Goal: Obtain resource: Obtain resource

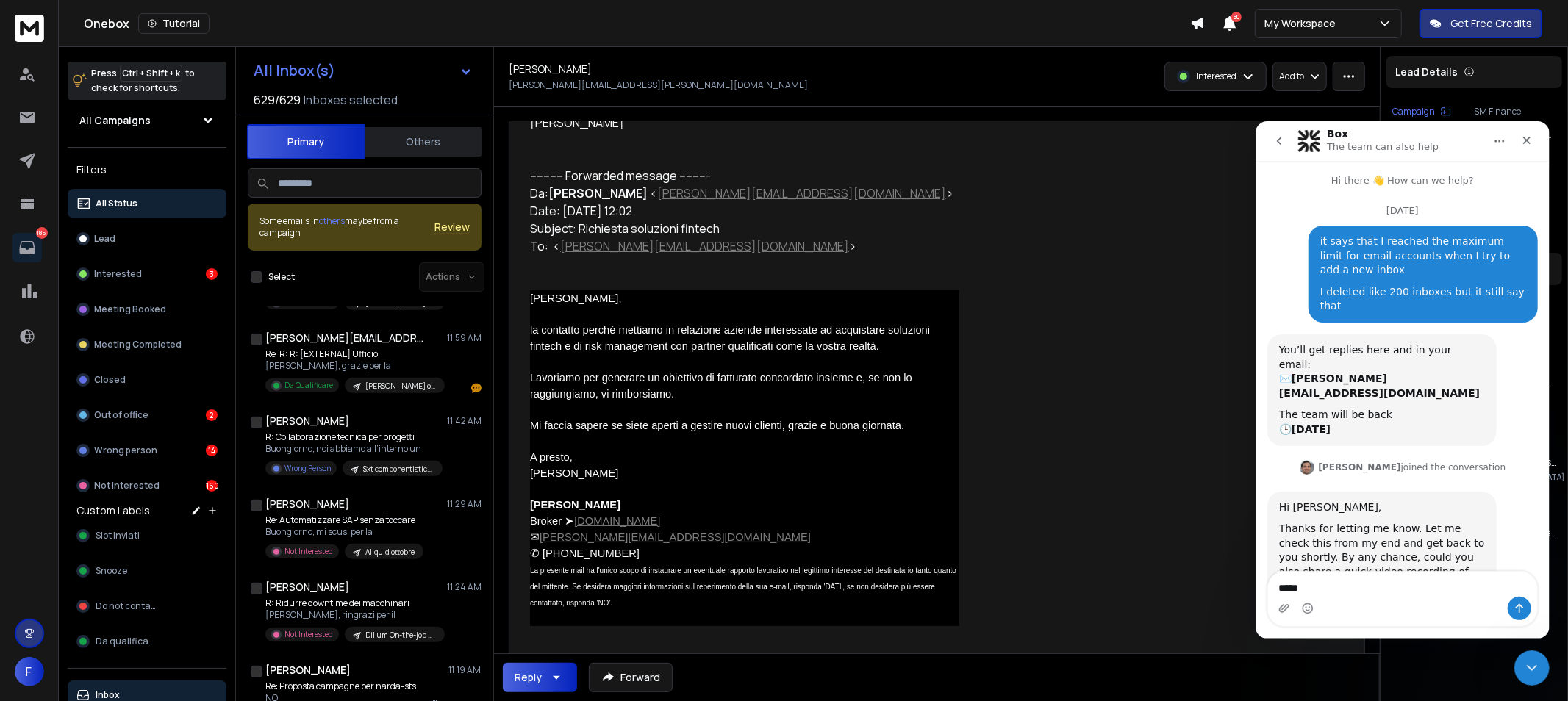
scroll to position [3, 0]
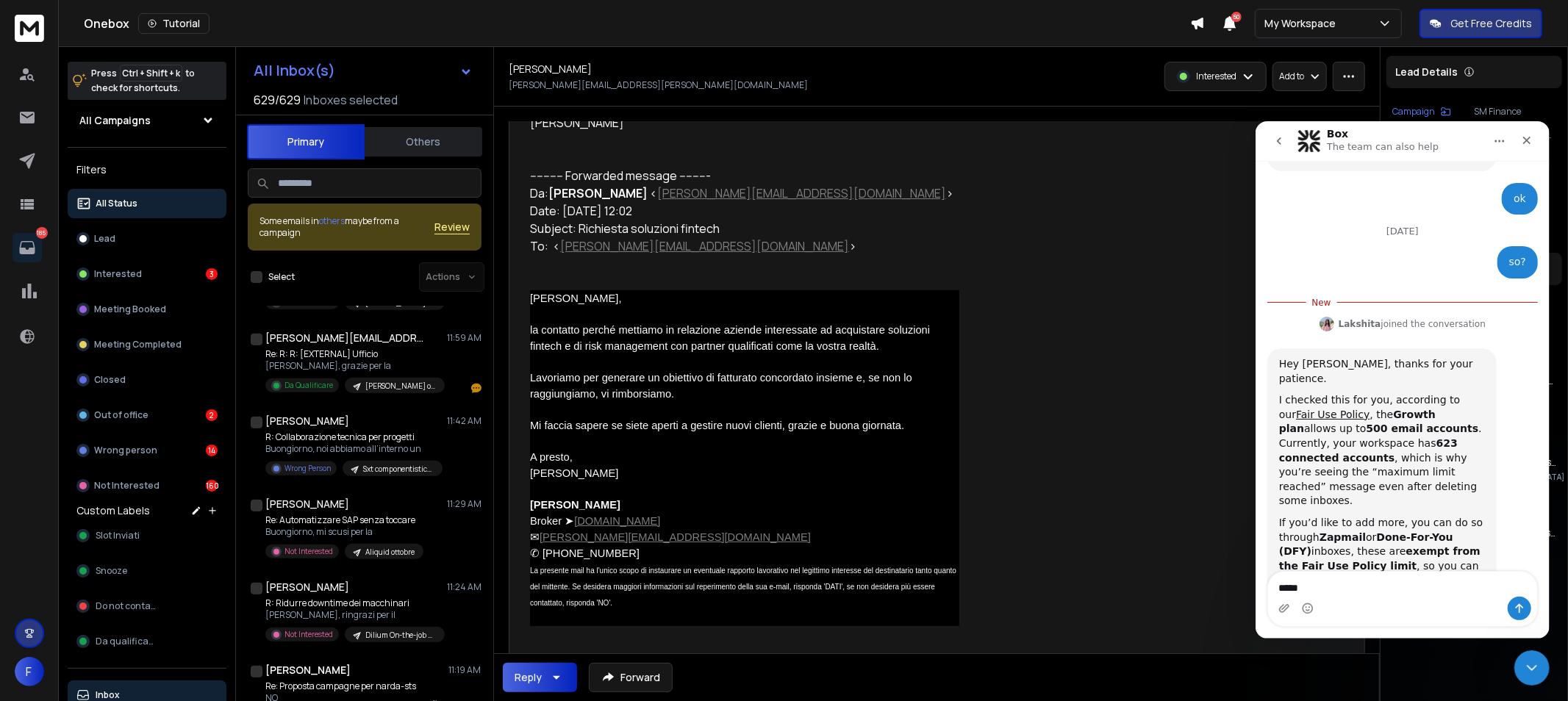
click at [158, 272] on button "Interested 3" at bounding box center [147, 274] width 159 height 29
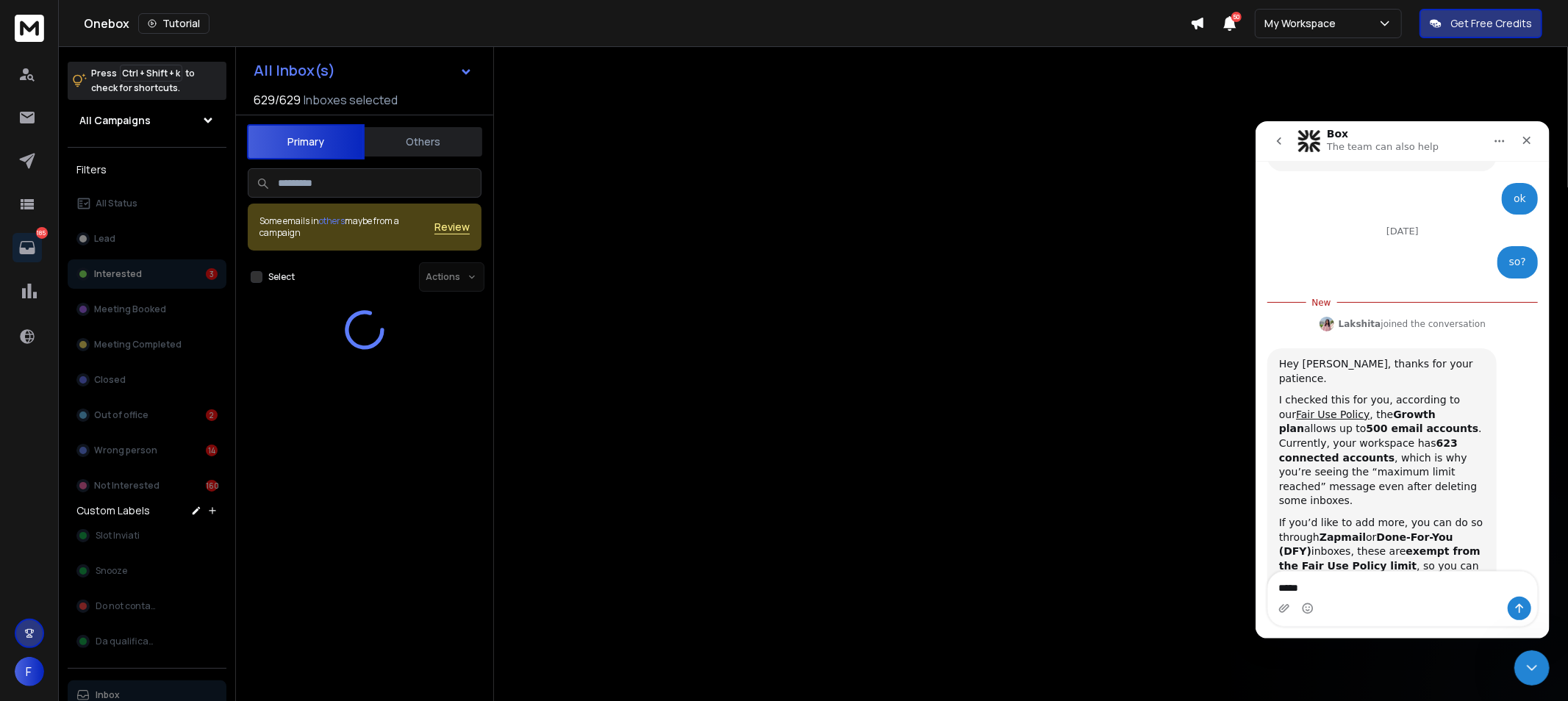
scroll to position [0, 0]
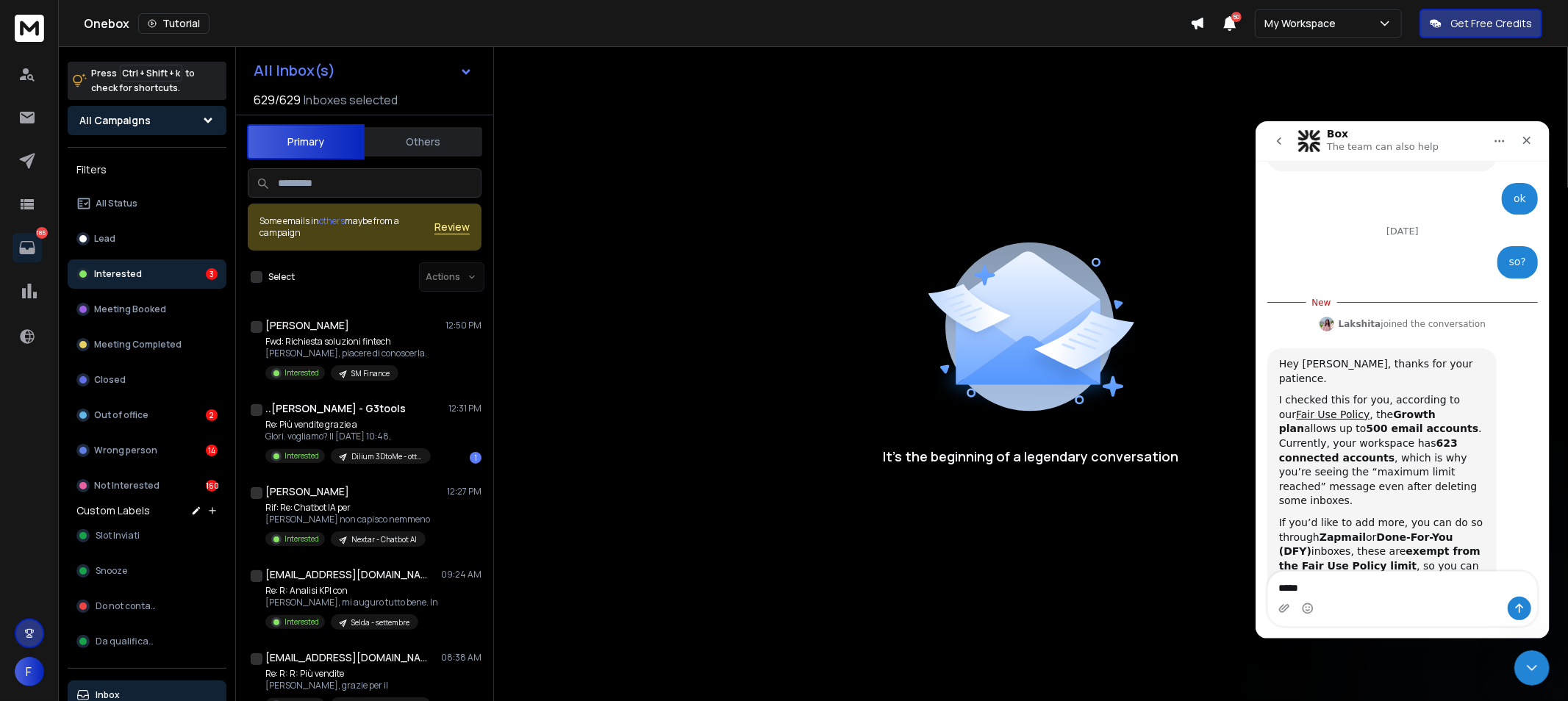
click at [123, 116] on h1 "All Campaigns" at bounding box center [115, 120] width 71 height 15
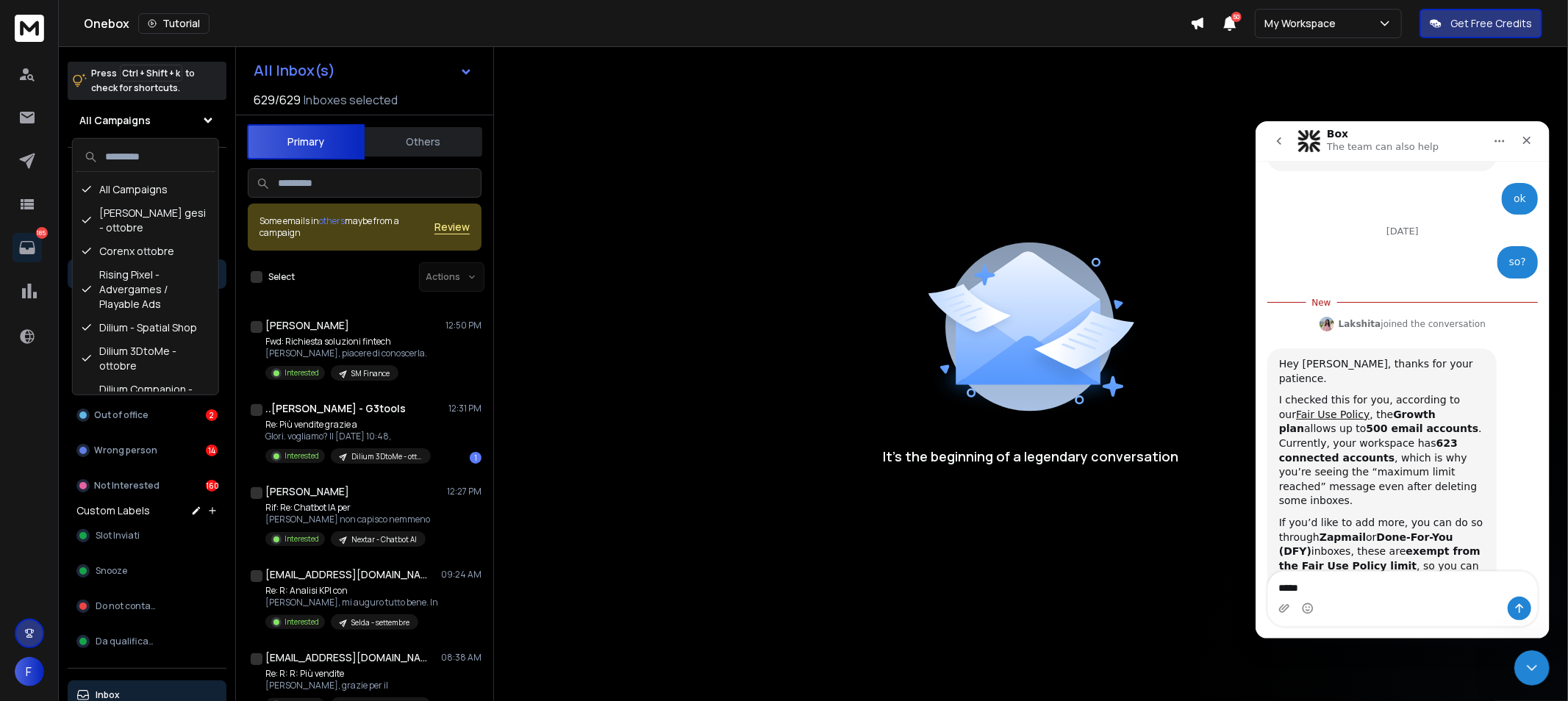
click at [143, 152] on input at bounding box center [145, 156] width 140 height 29
type input "****"
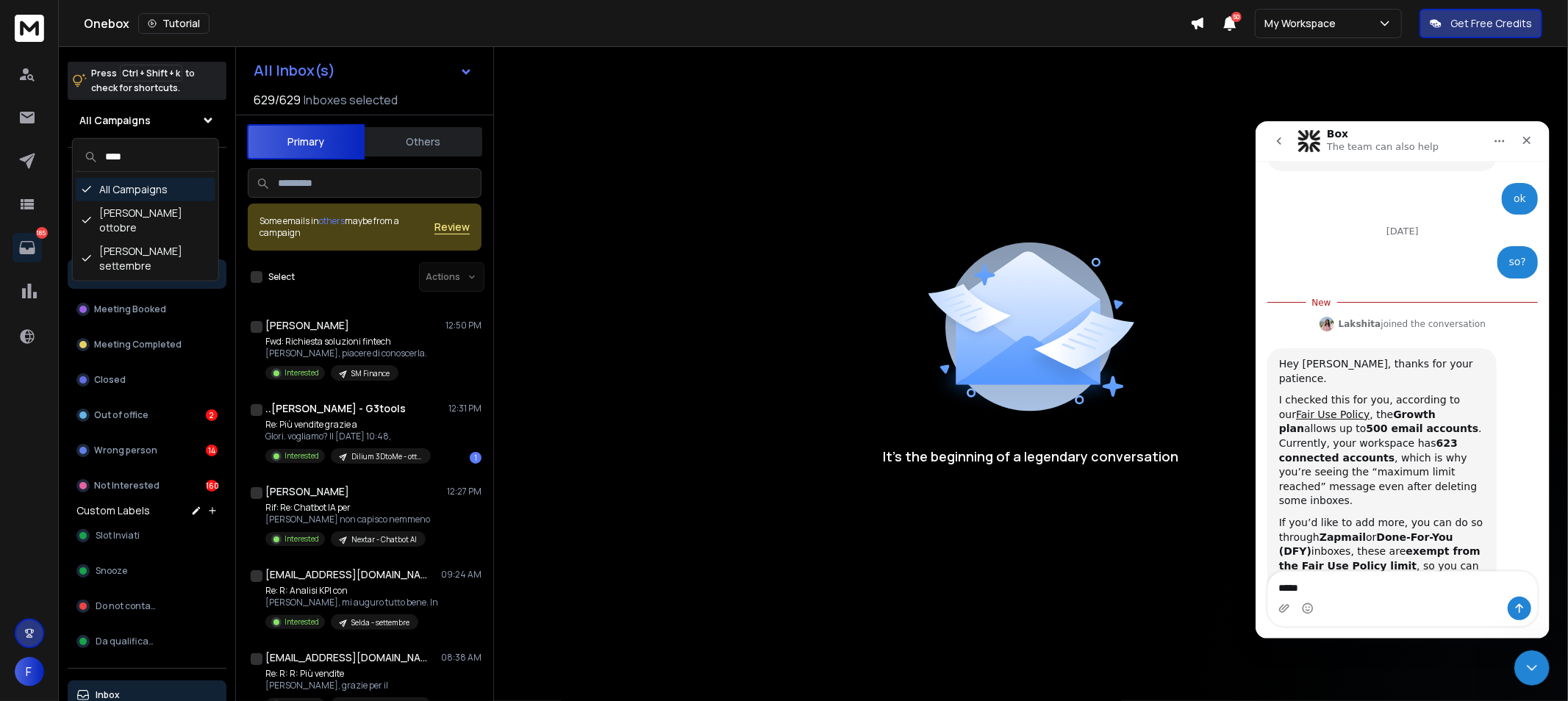
click at [143, 184] on div "All Campaigns" at bounding box center [145, 189] width 140 height 24
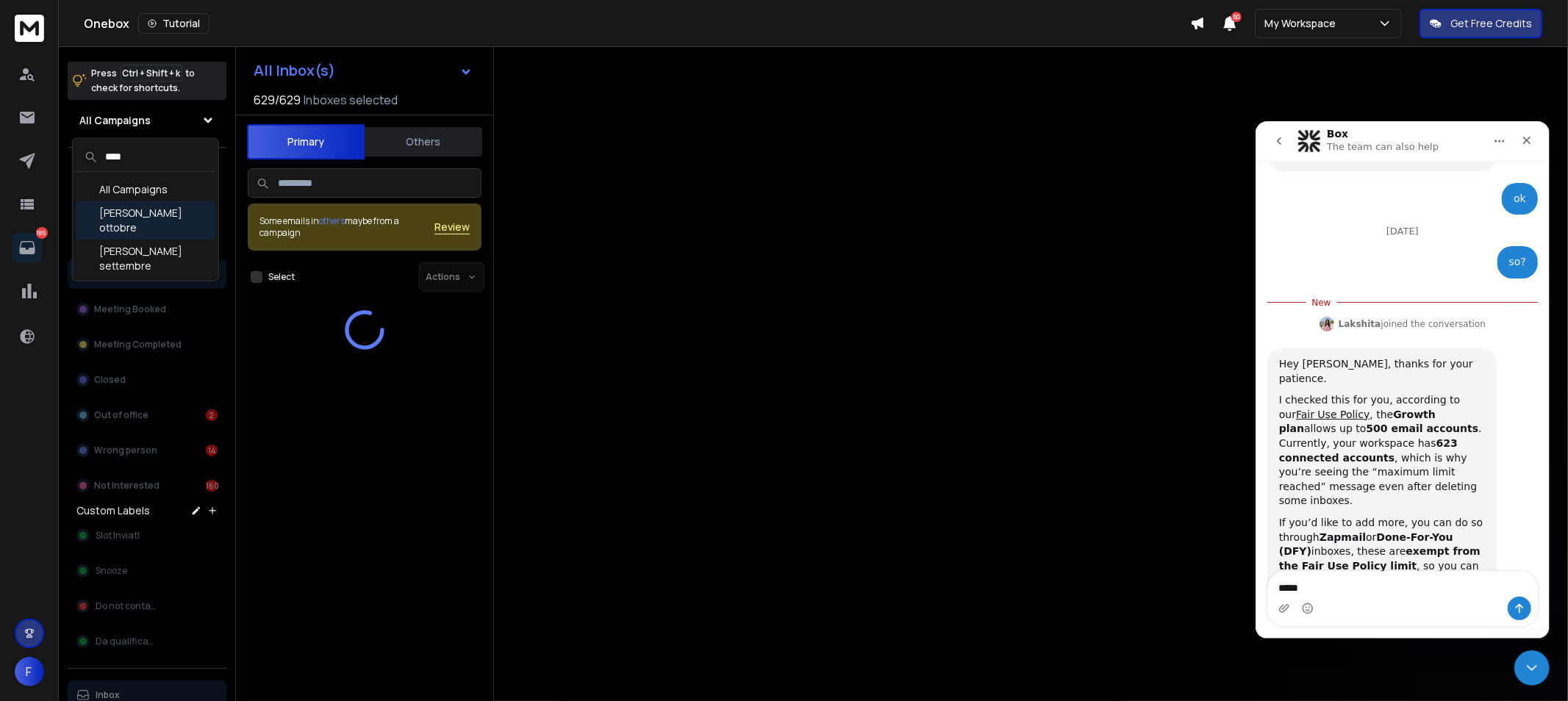
drag, startPoint x: 141, startPoint y: 213, endPoint x: 147, endPoint y: 243, distance: 30.6
click at [141, 214] on div "[PERSON_NAME] ottobre" at bounding box center [145, 220] width 140 height 38
click at [149, 244] on div "[PERSON_NAME] settembre" at bounding box center [145, 258] width 140 height 38
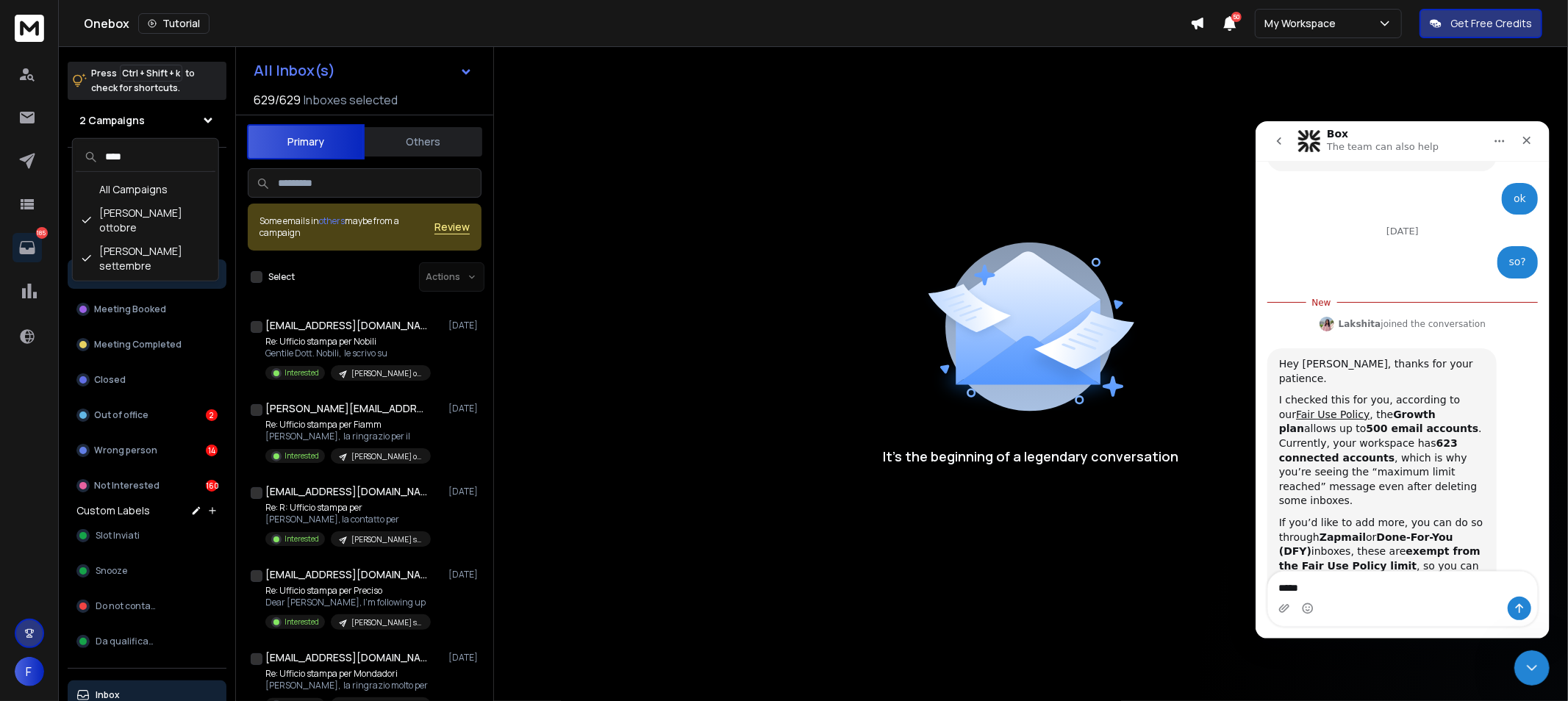
click at [674, 532] on div "It’s the beginning of a legendary conversation" at bounding box center [1031, 344] width 1074 height 596
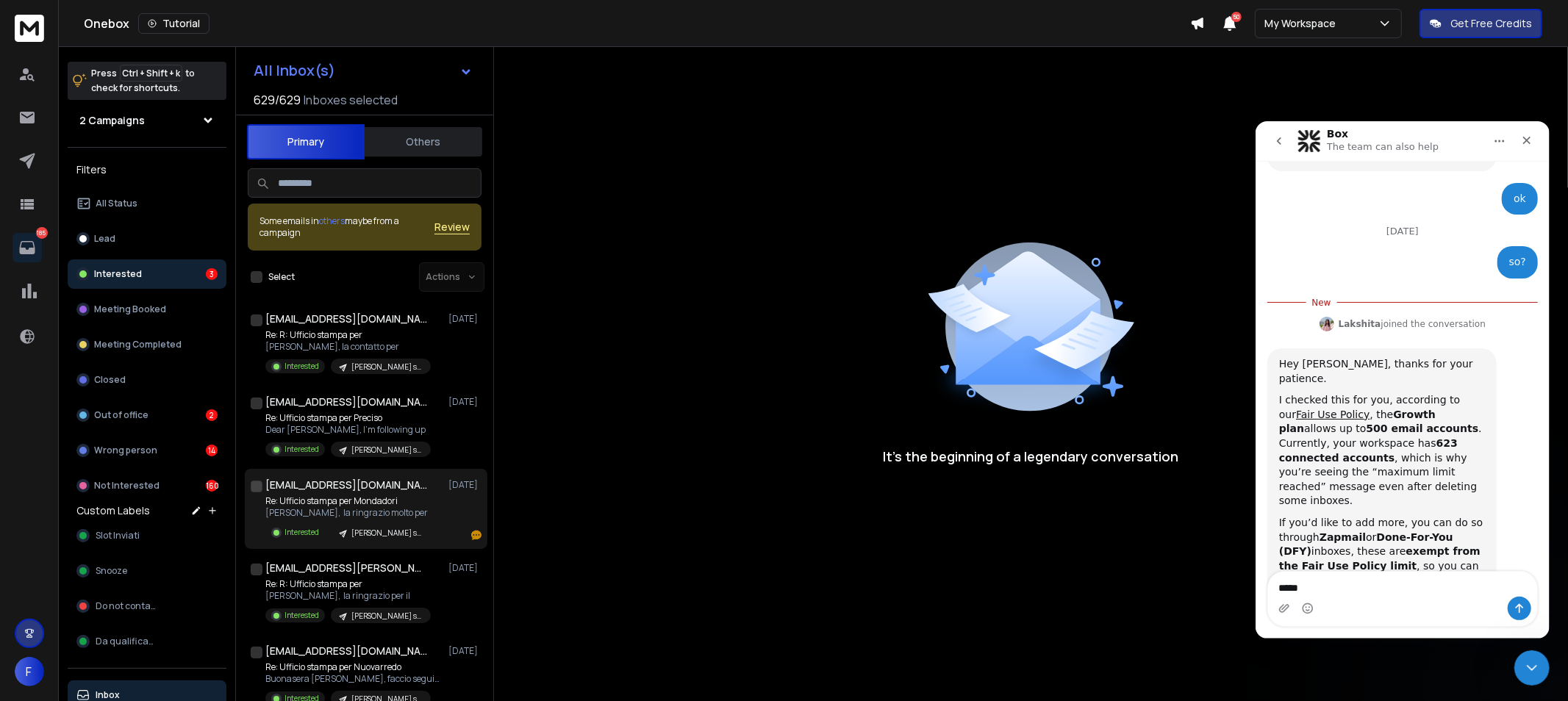
scroll to position [158, 0]
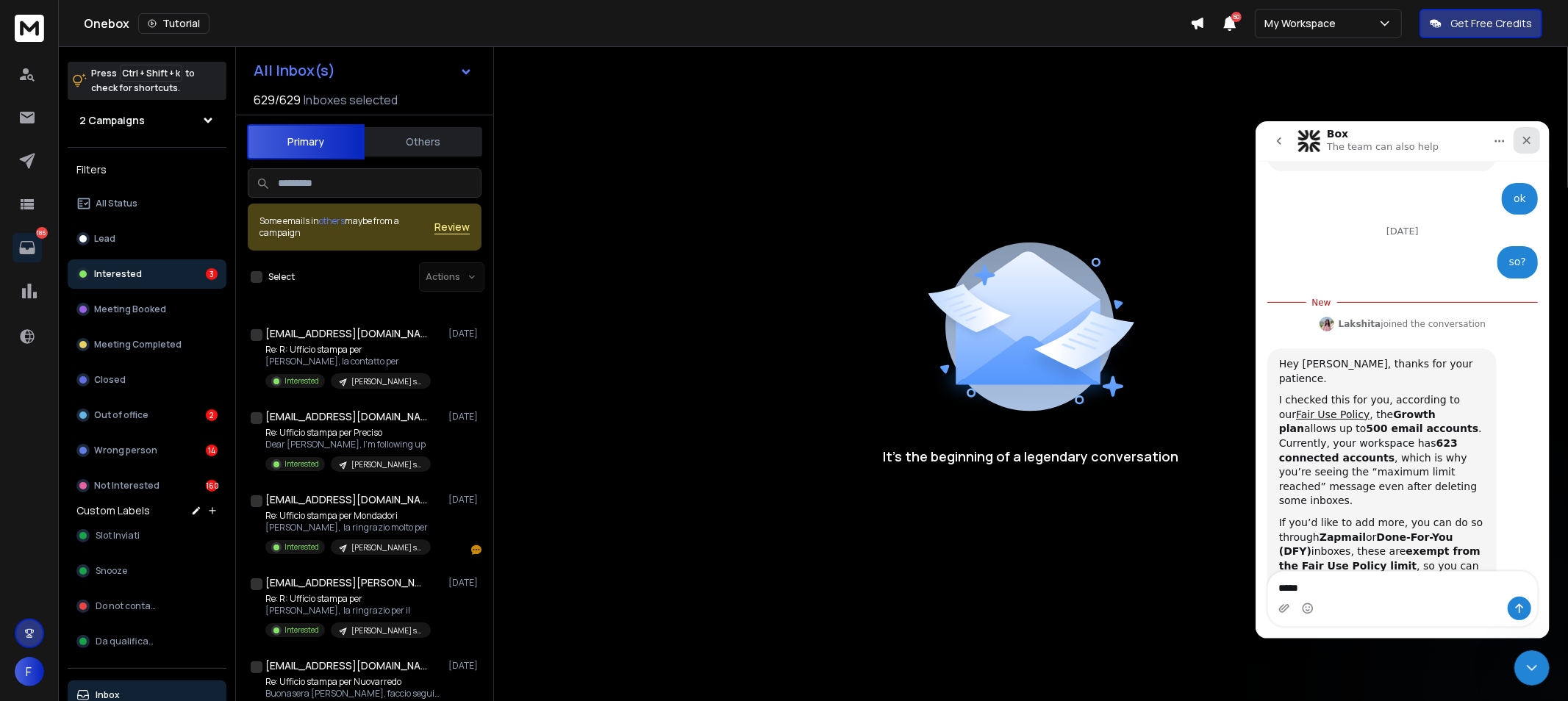
click at [1528, 138] on icon "Close" at bounding box center [1525, 139] width 11 height 11
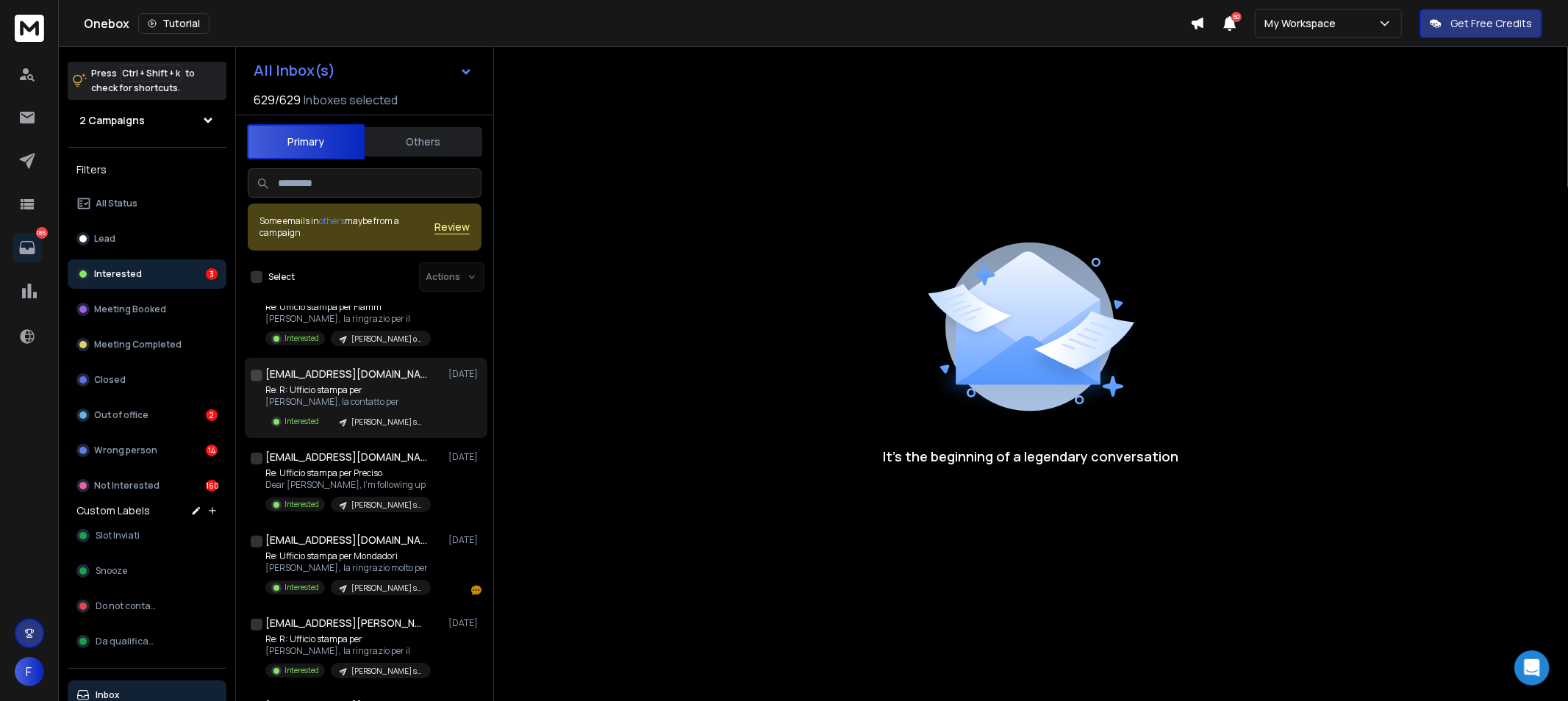
scroll to position [77, 0]
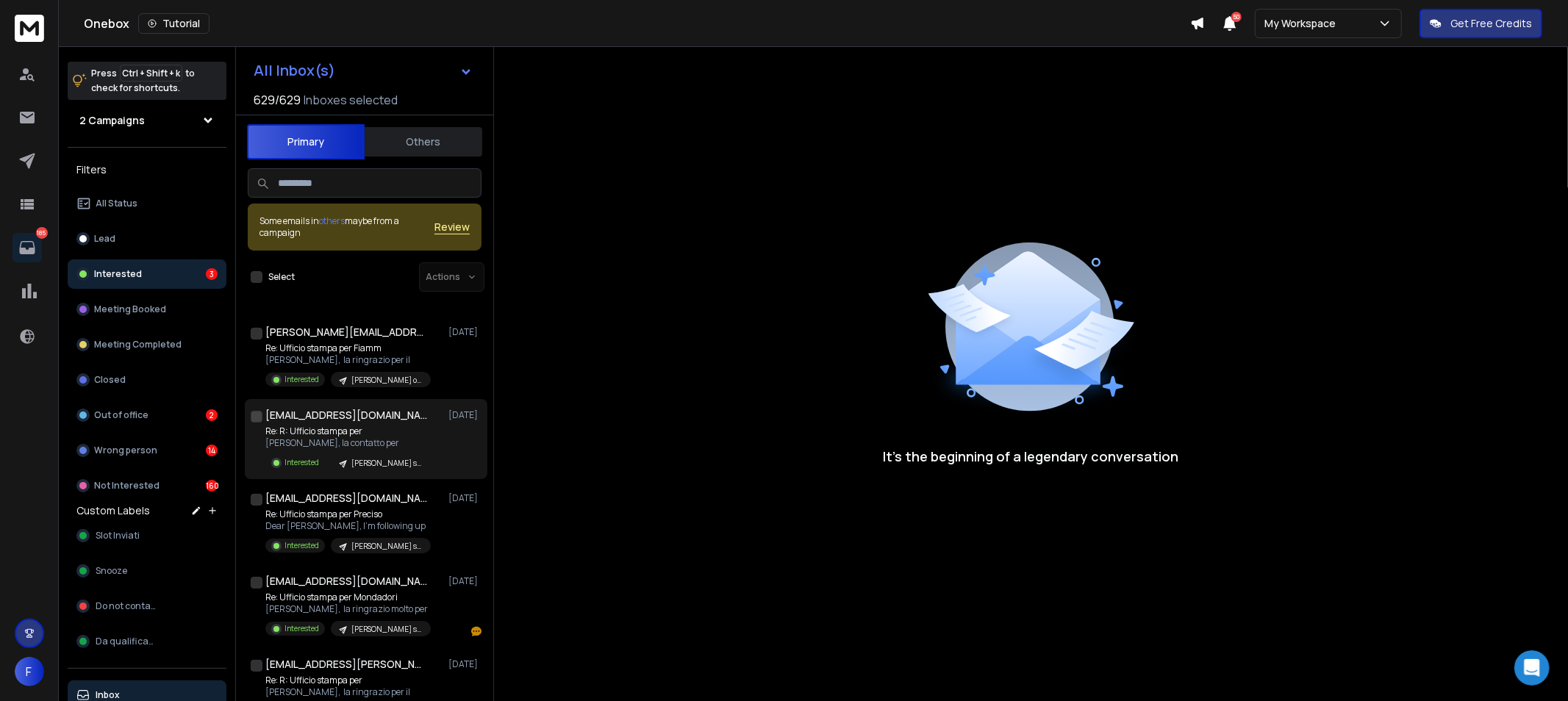
click at [414, 420] on div "[EMAIL_ADDRESS][DOMAIN_NAME] [DATE]" at bounding box center [373, 415] width 216 height 15
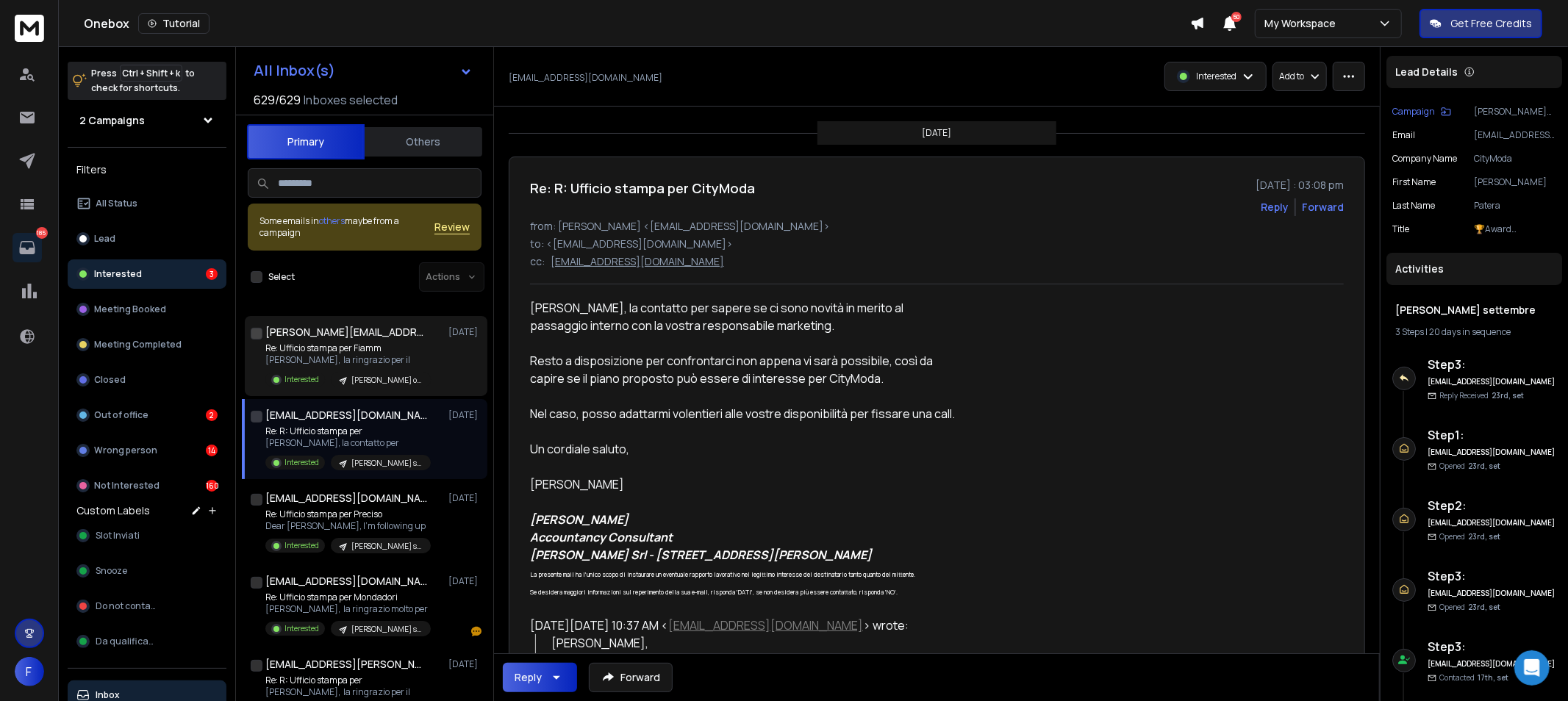
click at [426, 357] on div "Re: Ufficio stampa per [PERSON_NAME] [PERSON_NAME], la ringrazio per il Interes…" at bounding box center [373, 365] width 216 height 45
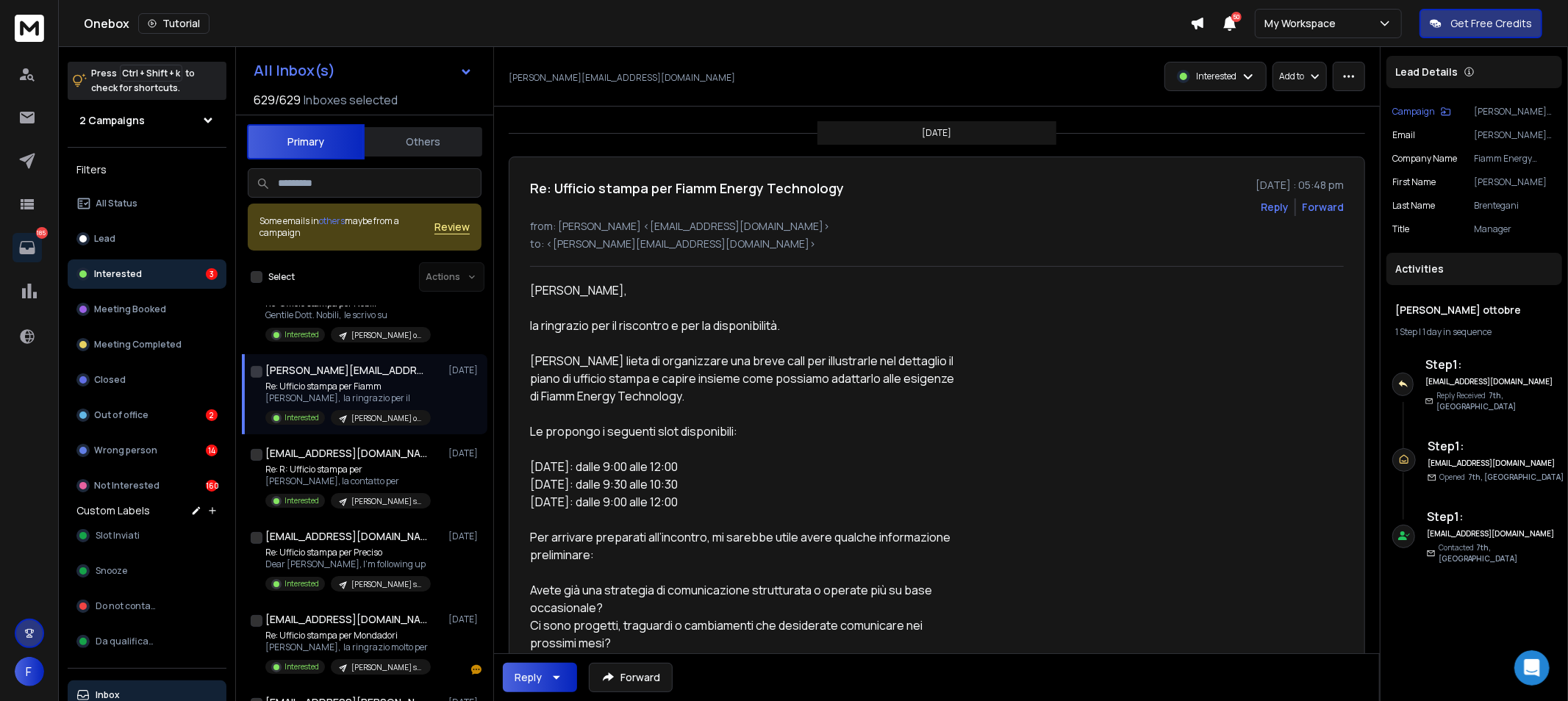
scroll to position [0, 0]
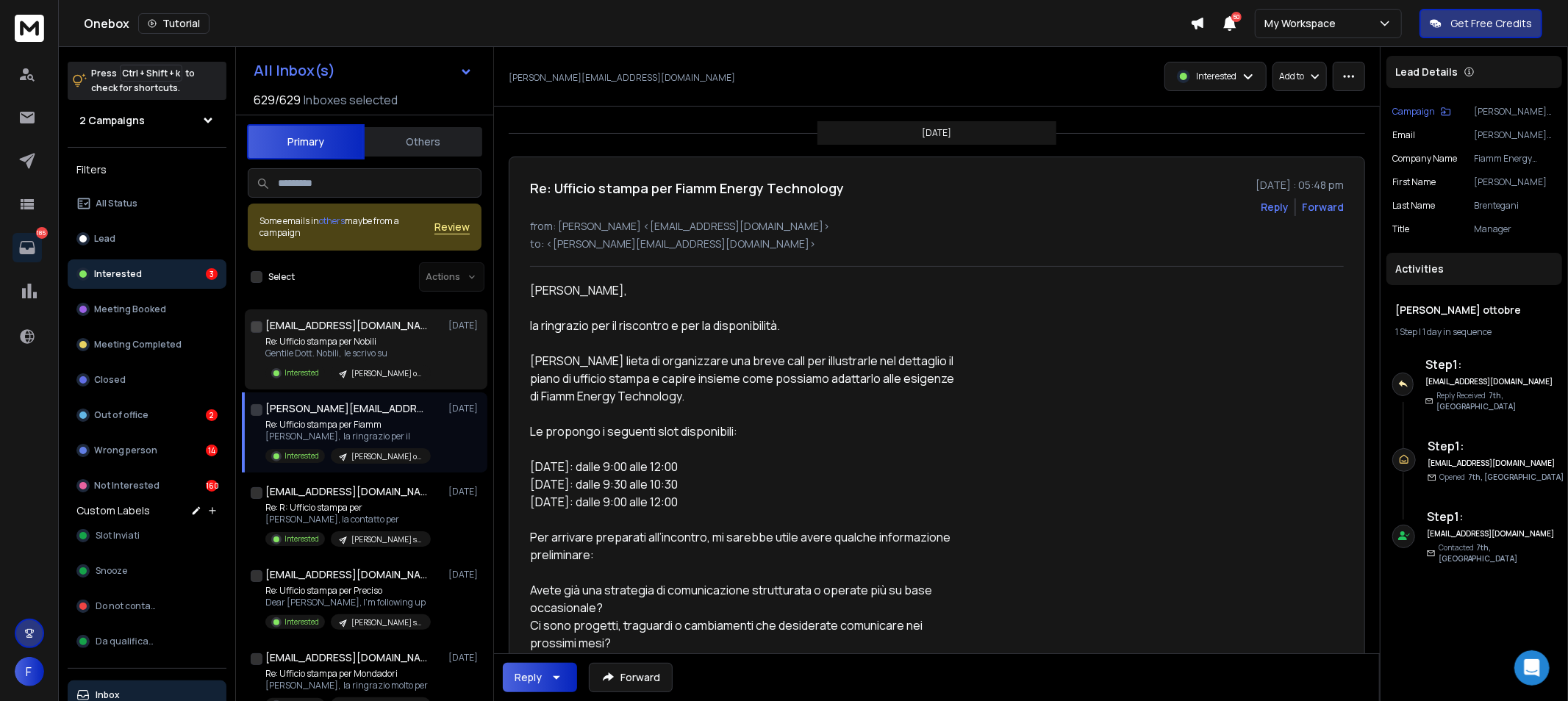
click at [419, 357] on div "Re: Ufficio stampa per Nobili Gentile Dott. Nobili, le scrivo su Interested [PE…" at bounding box center [373, 358] width 216 height 45
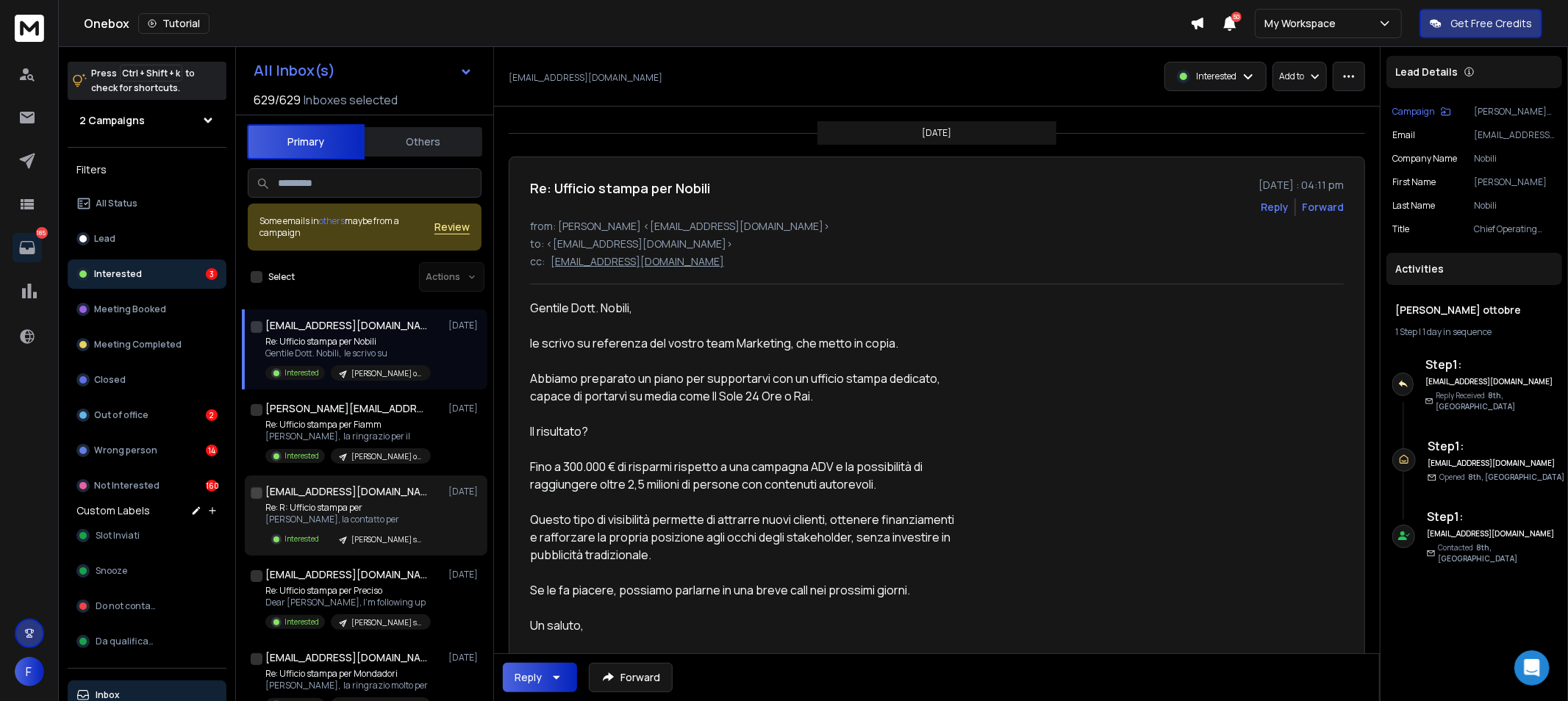
click at [392, 551] on div "[EMAIL_ADDRESS][DOMAIN_NAME] [DATE] Re: R: Ufficio stampa per [PERSON_NAME], la…" at bounding box center [366, 515] width 242 height 80
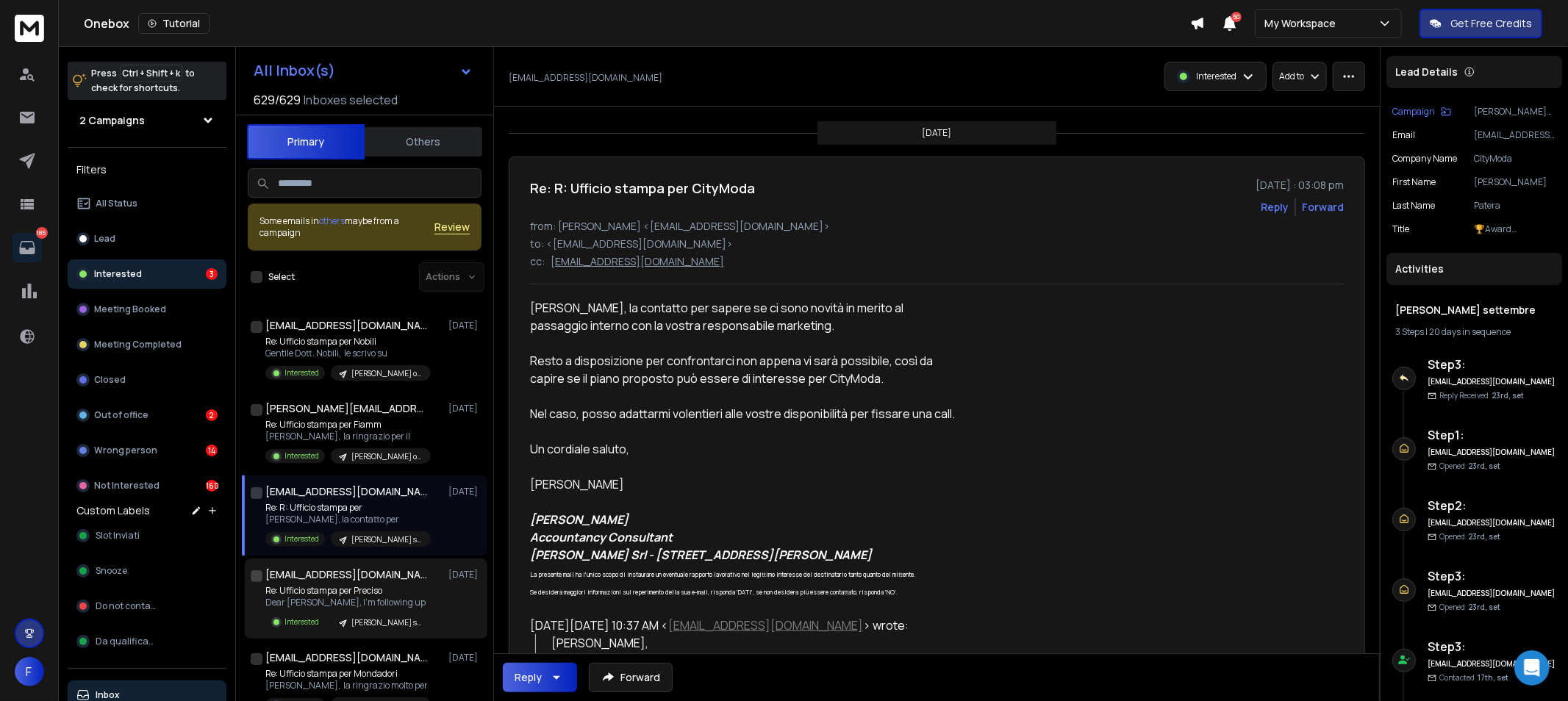
click at [393, 636] on div "[EMAIL_ADDRESS][DOMAIN_NAME] [DATE] Re: Ufficio stampa per Preciso Dear [PERSON…" at bounding box center [366, 598] width 242 height 80
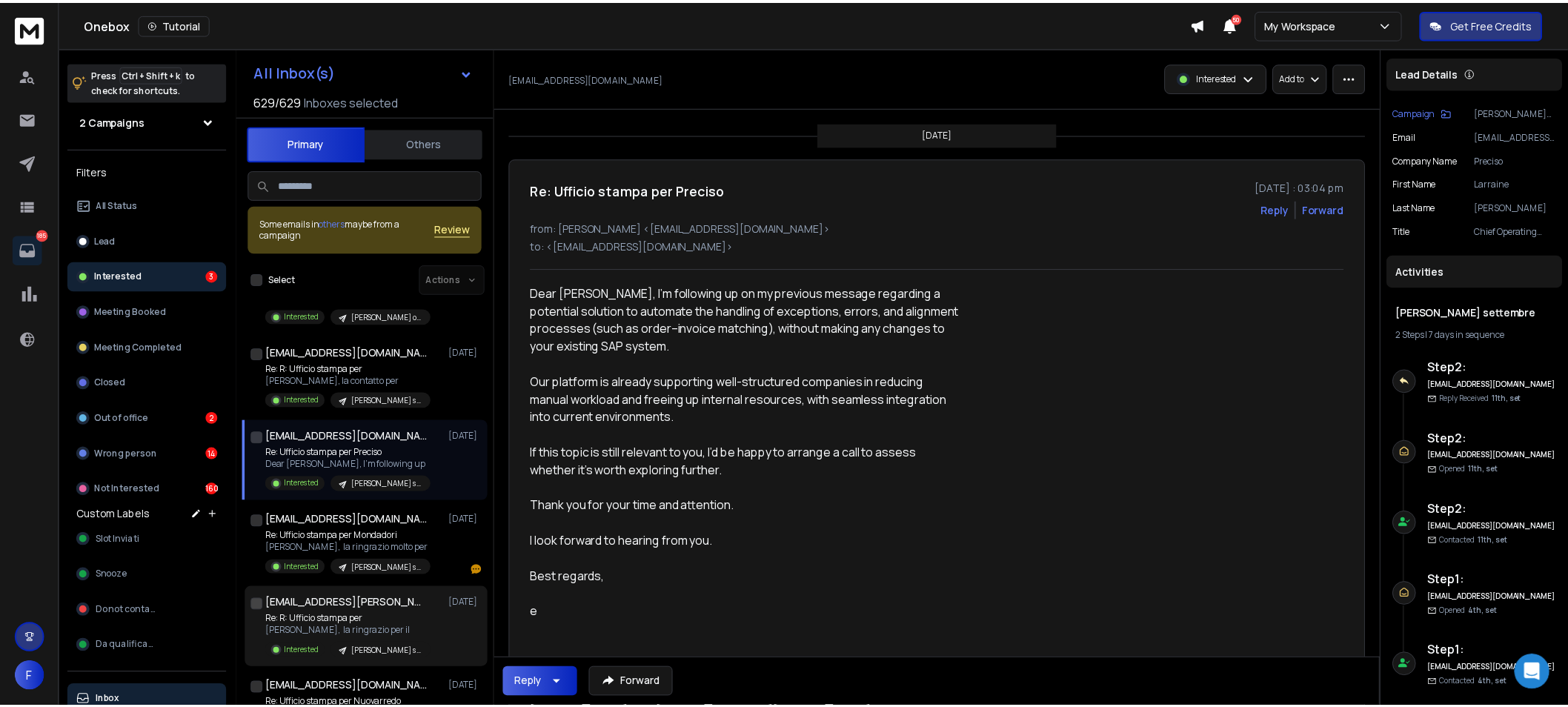
scroll to position [159, 0]
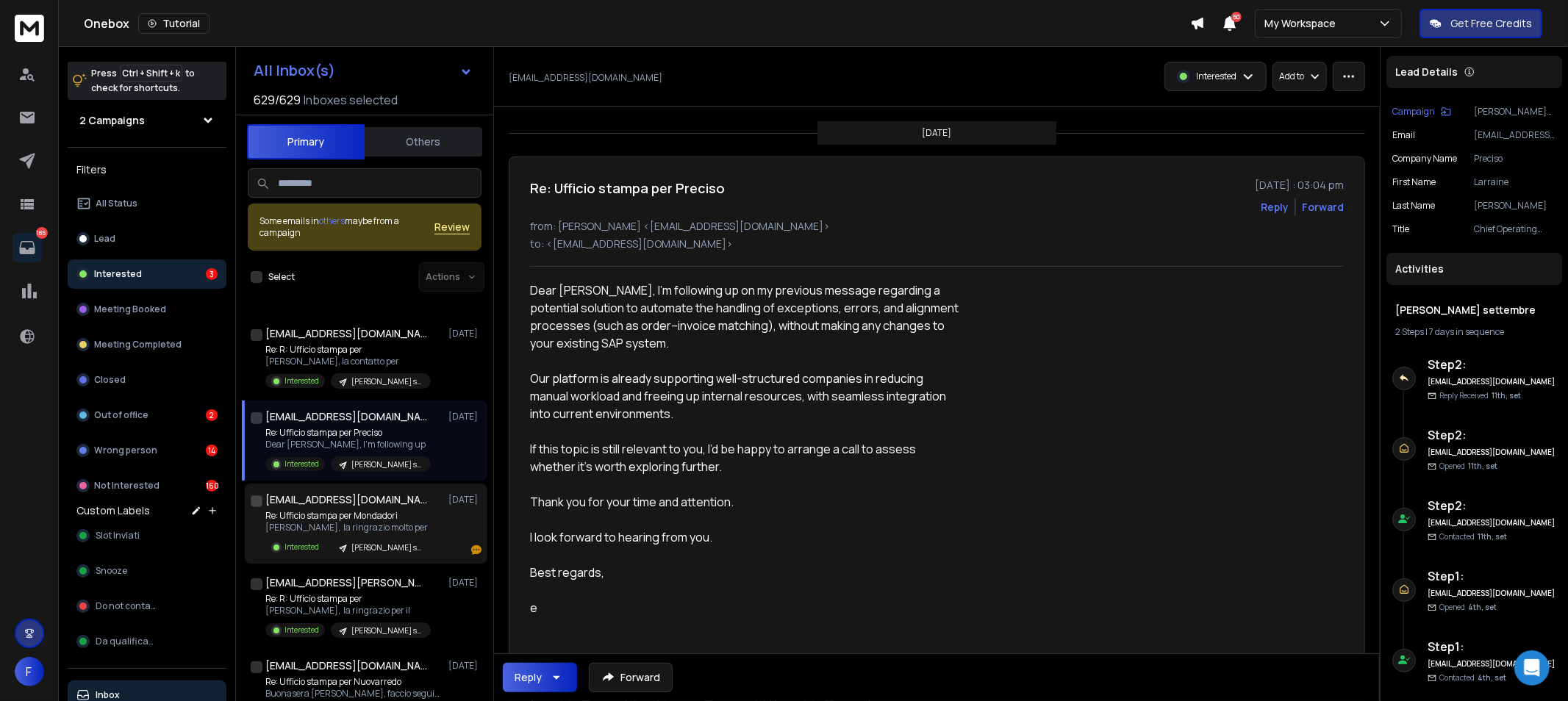
click at [406, 533] on div "Re: Ufficio stampa per Mondadori [PERSON_NAME], la ringrazio molto per Interest…" at bounding box center [348, 532] width 166 height 45
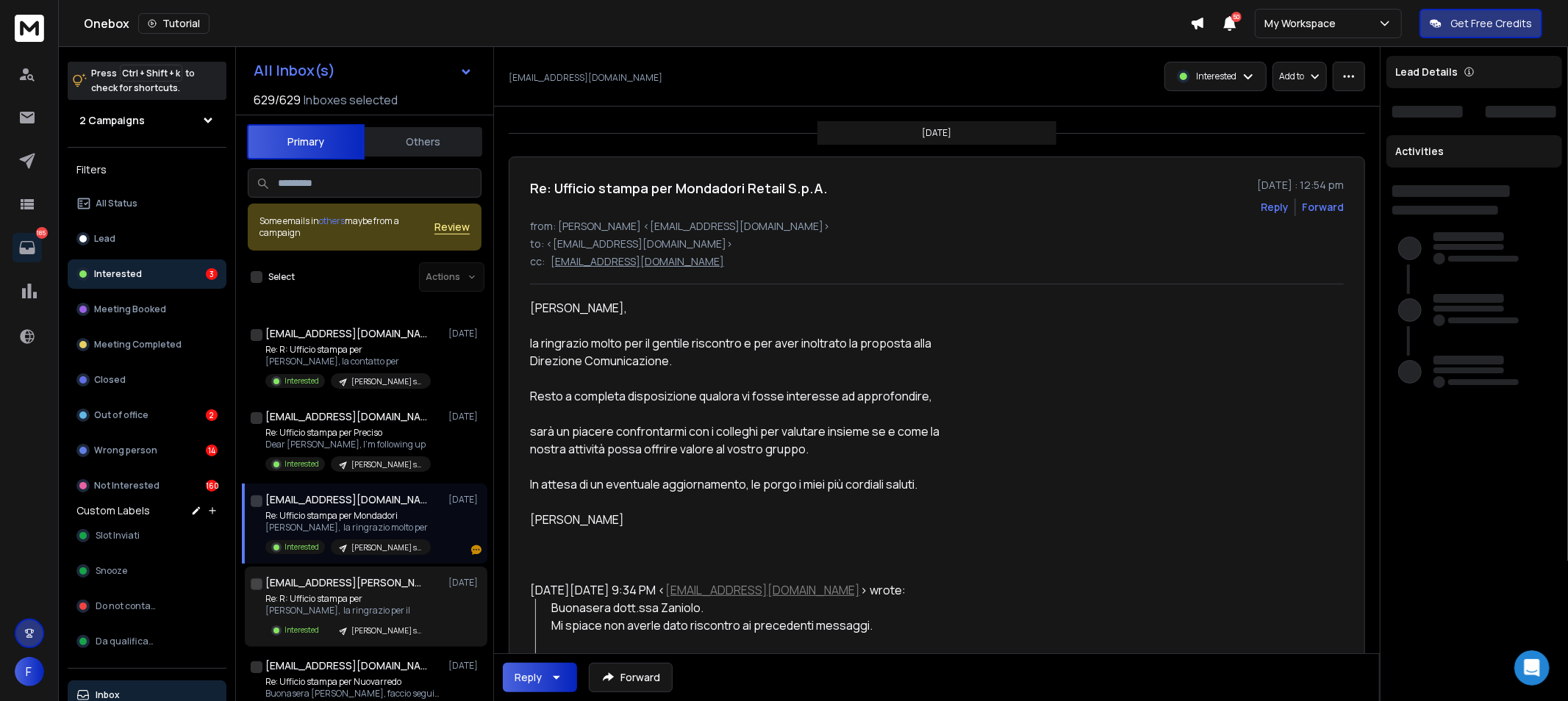
click at [387, 617] on div "Re: R: Ufficio stampa per [PERSON_NAME], la ringrazio per il Interested [PERSON…" at bounding box center [348, 615] width 166 height 45
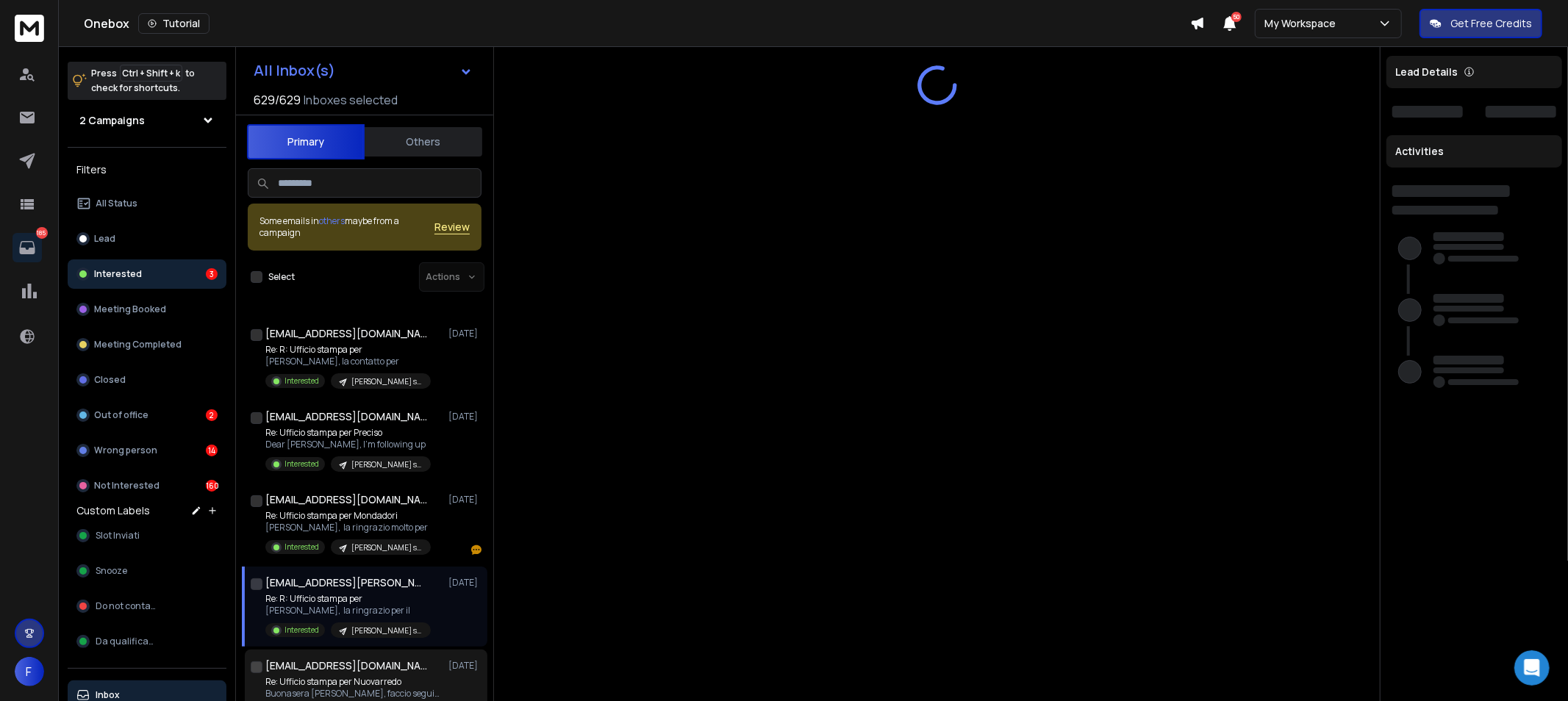
click at [390, 670] on div "[EMAIL_ADDRESS][DOMAIN_NAME] [DATE]" at bounding box center [373, 666] width 216 height 15
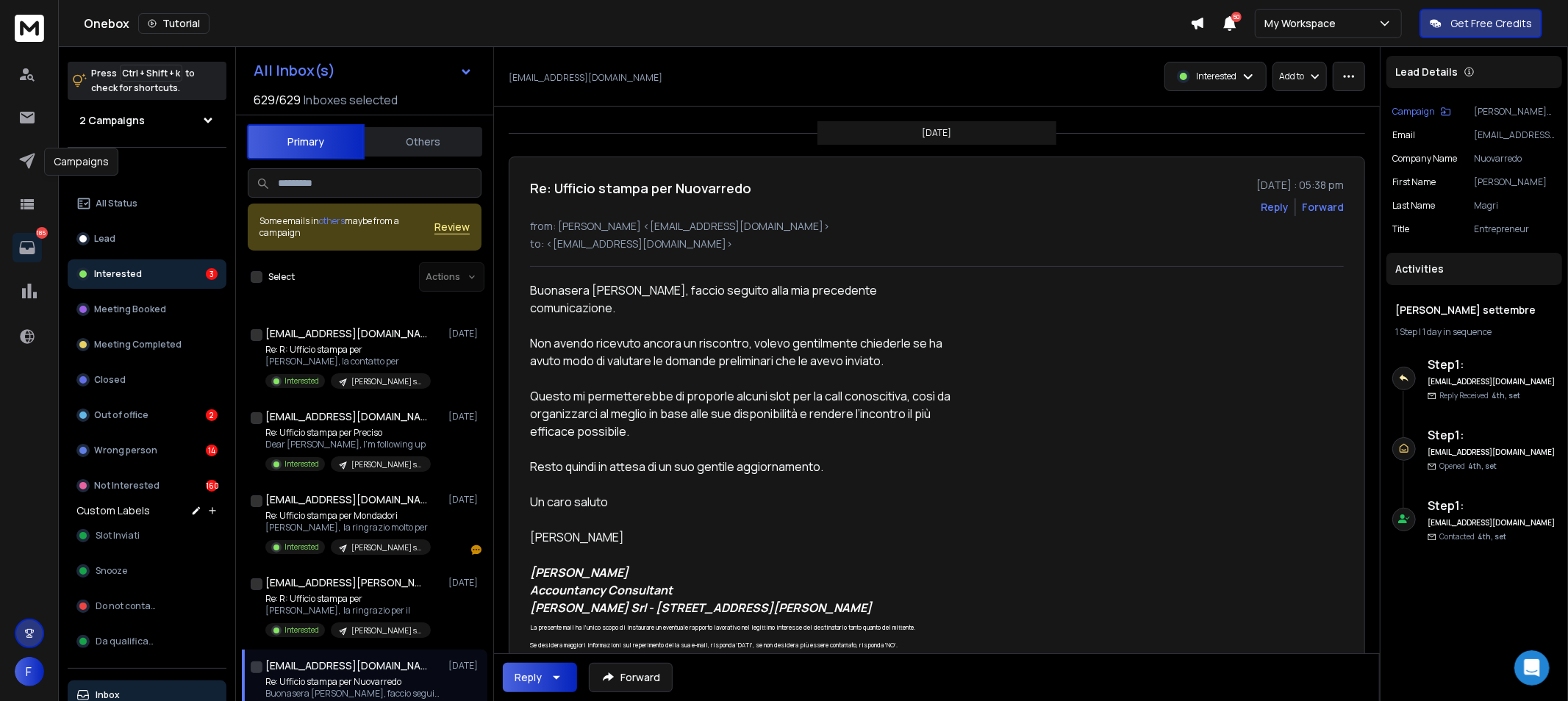
click at [18, 144] on div "185" at bounding box center [29, 208] width 33 height 297
click at [31, 153] on icon at bounding box center [27, 161] width 18 height 18
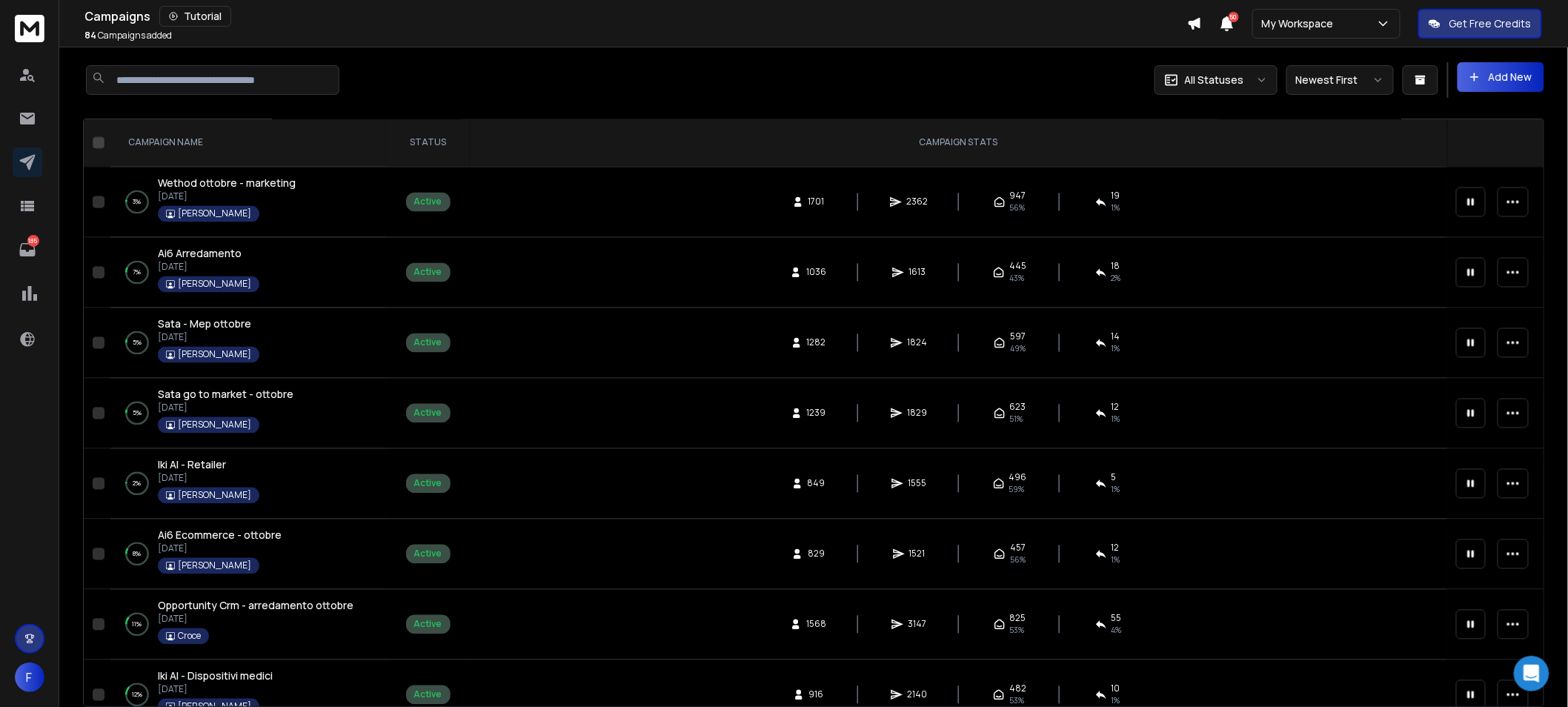
scroll to position [1235, 0]
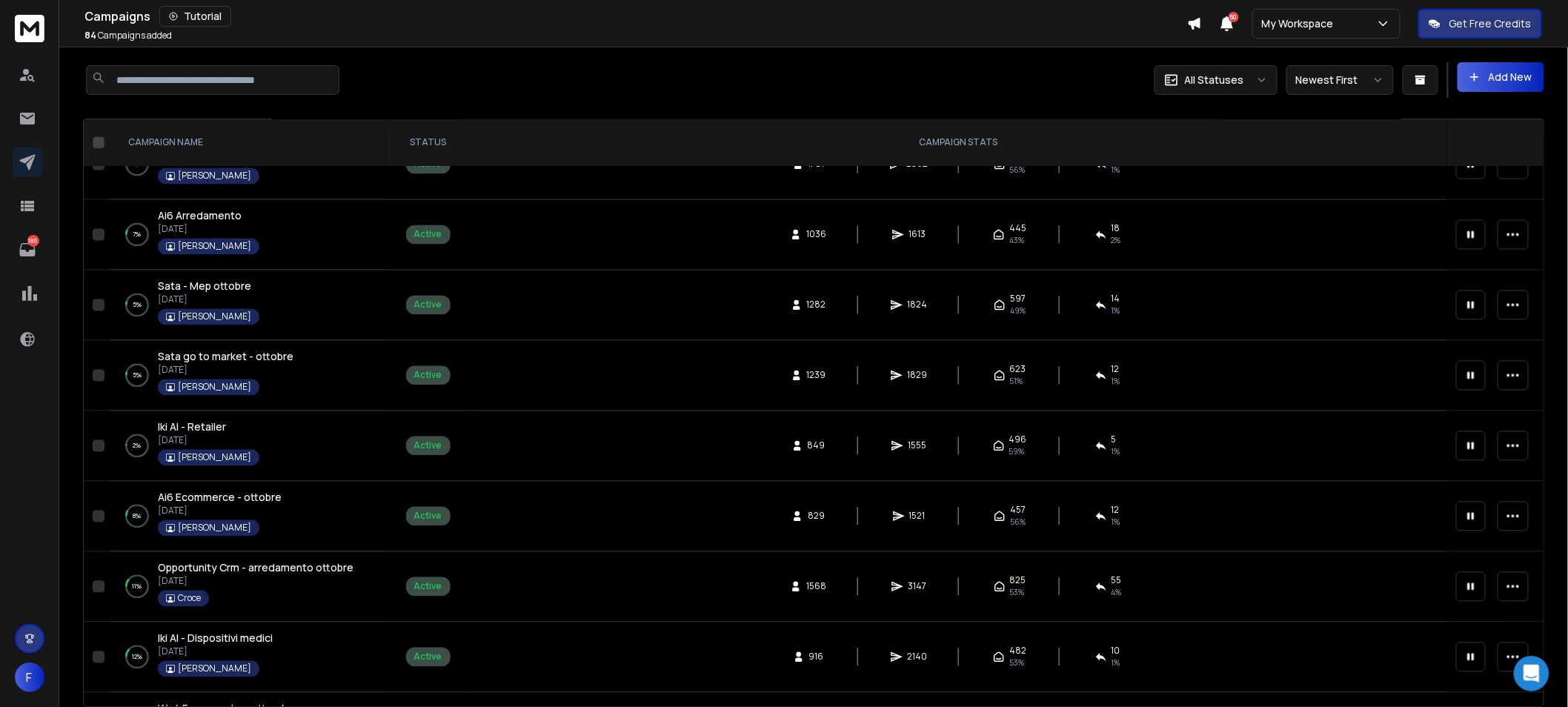
click at [159, 115] on div "Campaigns 84 Campaigns Added All Statuses Newest First Add New CAMPAIGN NAME ST…" at bounding box center [813, 416] width 1461 height 707
click at [158, 86] on input at bounding box center [212, 79] width 253 height 29
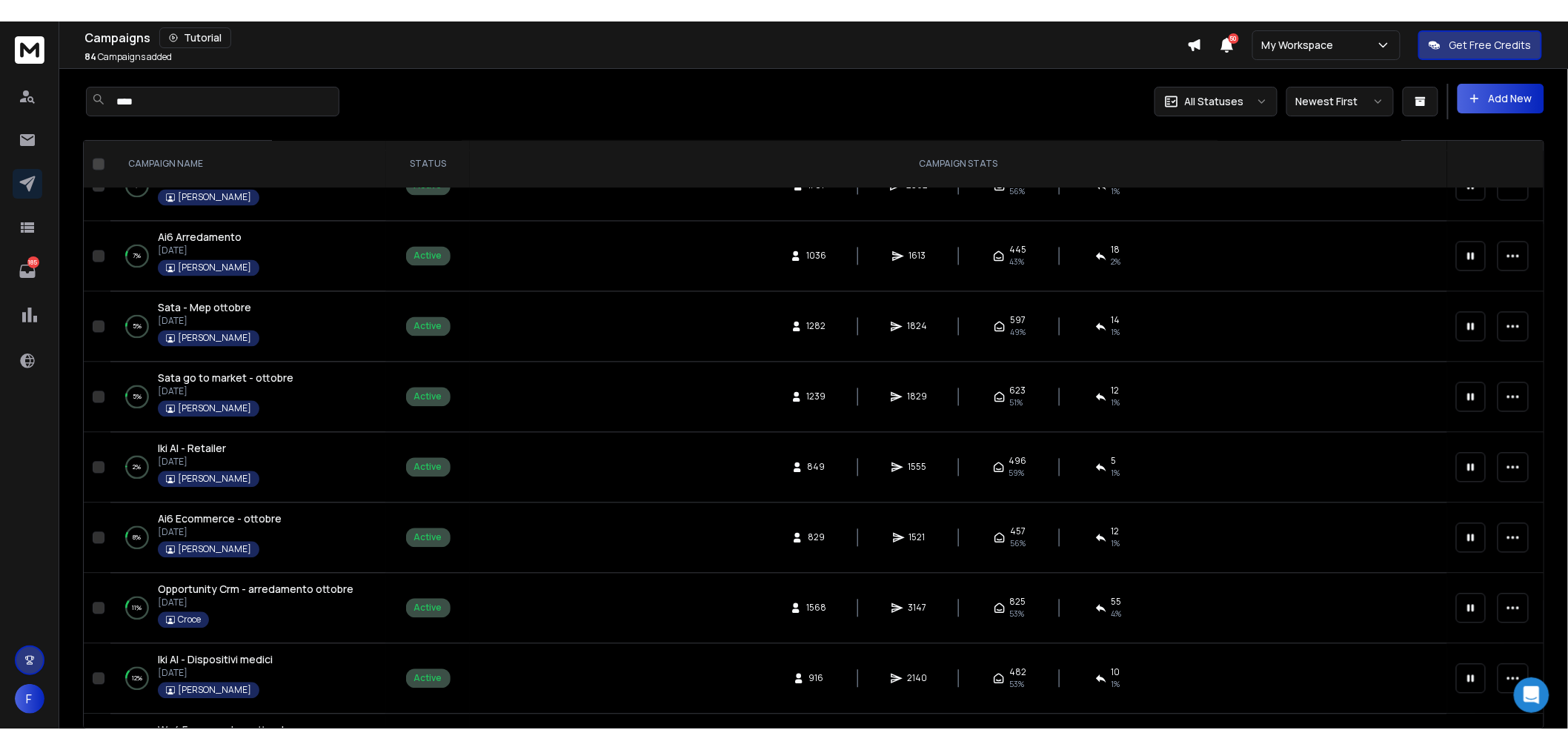
scroll to position [0, 0]
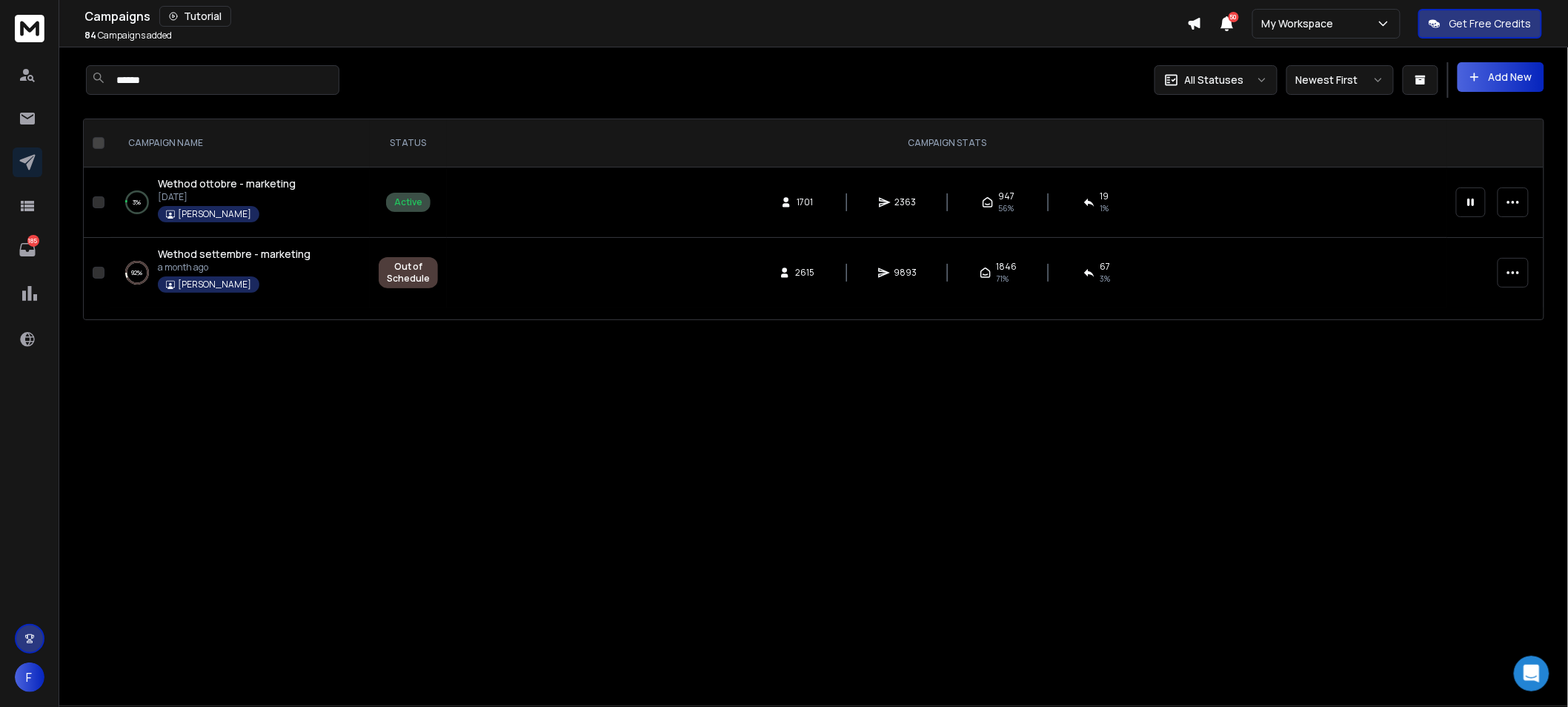
click at [144, 46] on div "Campaigns Tutorial 84 Campaigns added 50 My Workspace Get Free Credits" at bounding box center [784, 23] width 1568 height 47
click at [172, 61] on div "****** Campaigns 84 Campaigns Added All Statuses Newest First Add New CAMPAIGN …" at bounding box center [814, 415] width 1509 height 736
click at [187, 75] on input "******" at bounding box center [212, 79] width 253 height 29
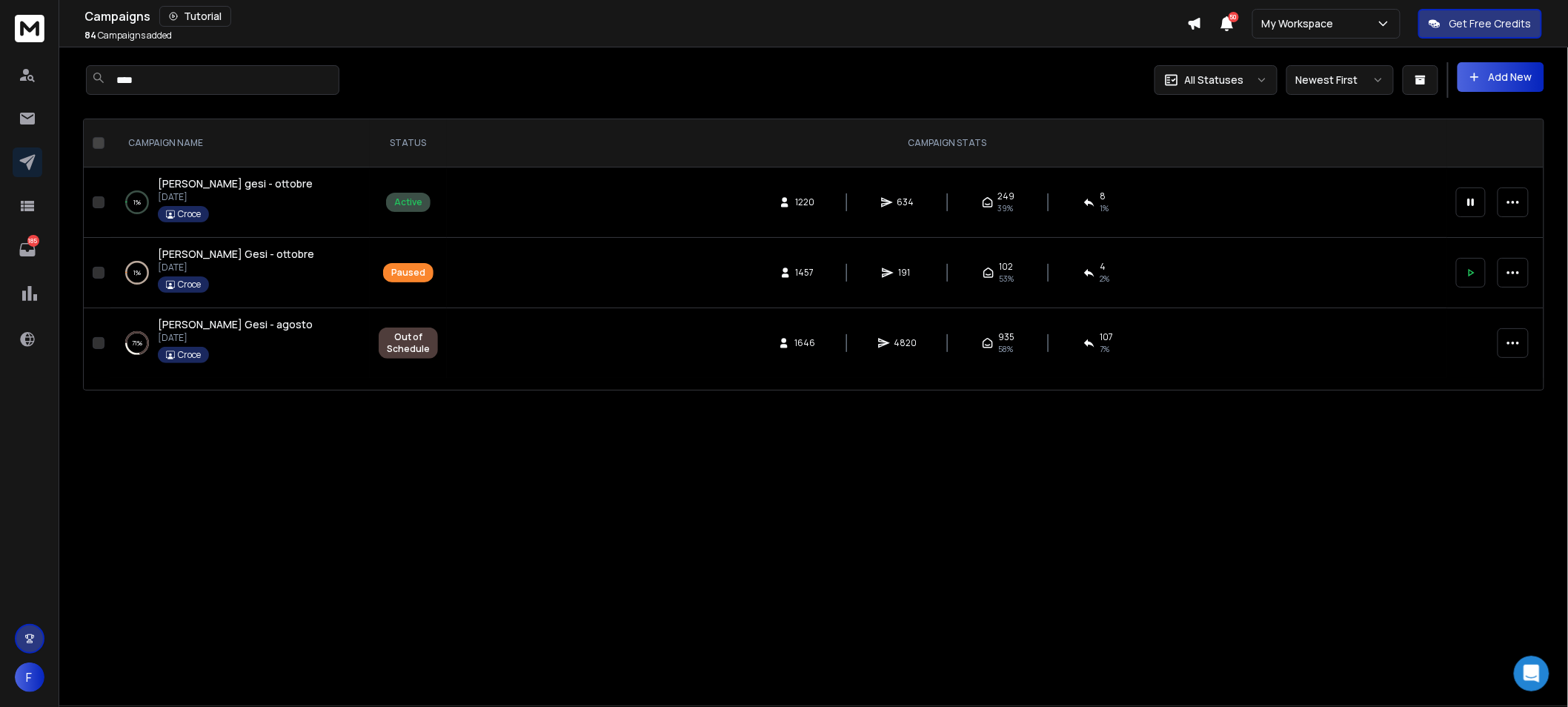
click at [1518, 274] on icon "button" at bounding box center [1513, 272] width 12 height 3
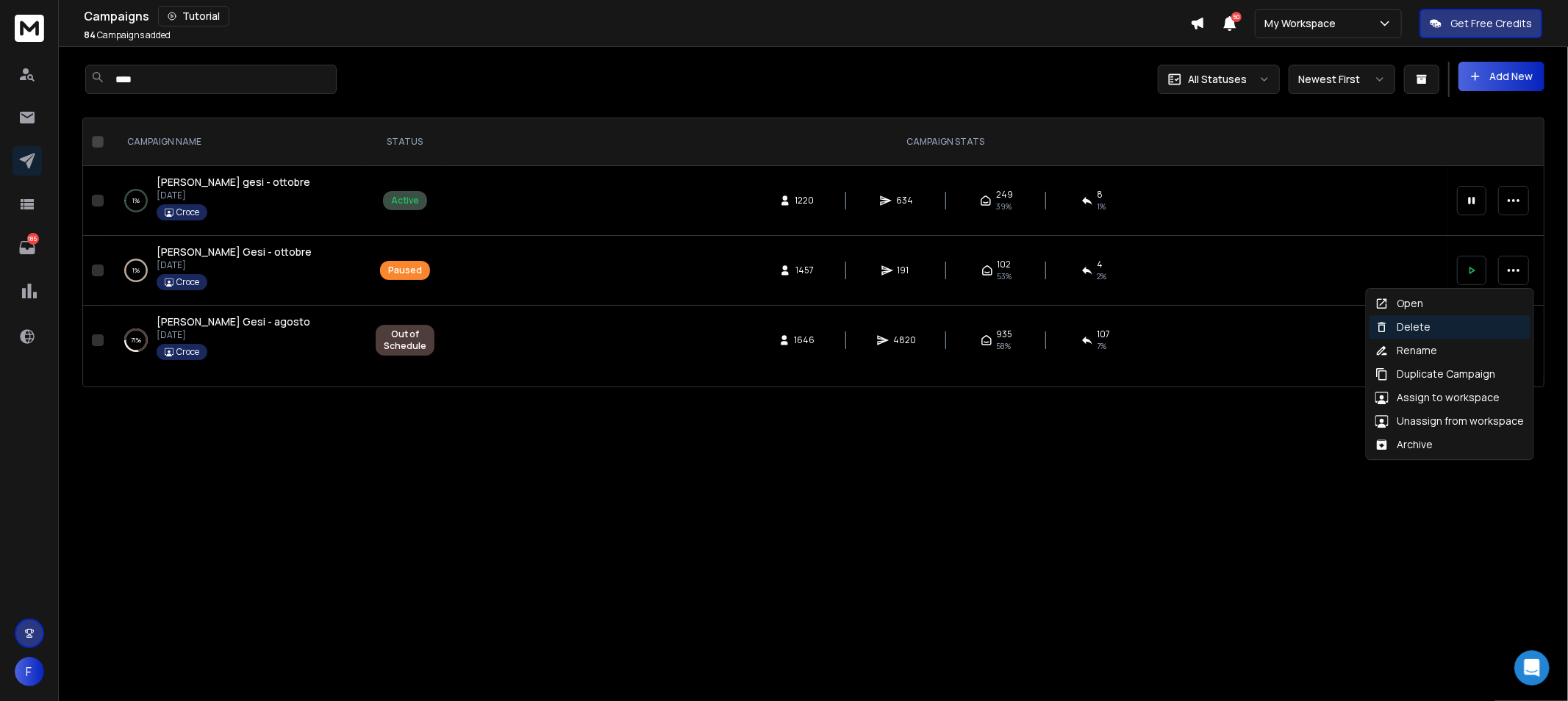
click at [1431, 321] on div "Delete" at bounding box center [1449, 327] width 161 height 24
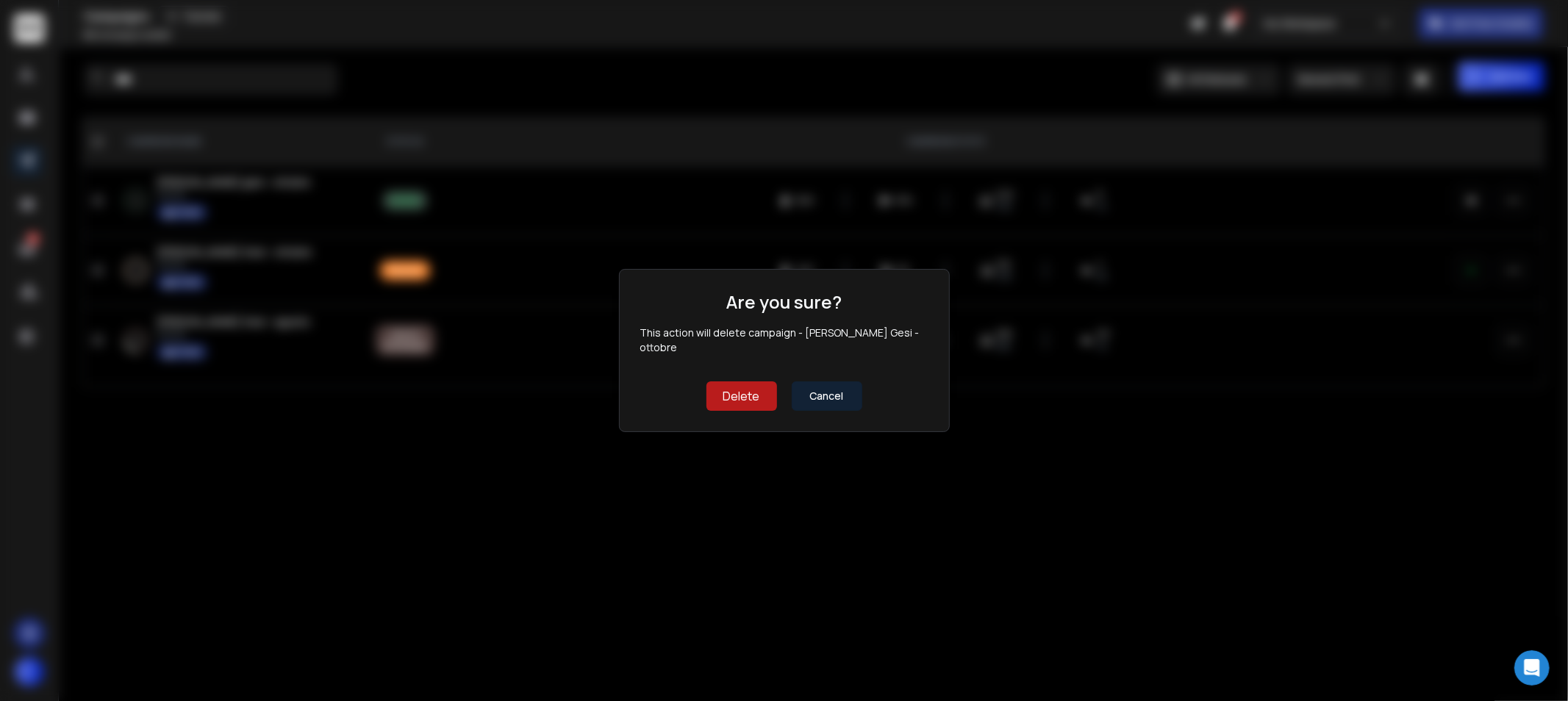
click at [745, 402] on button "Delete" at bounding box center [742, 395] width 70 height 29
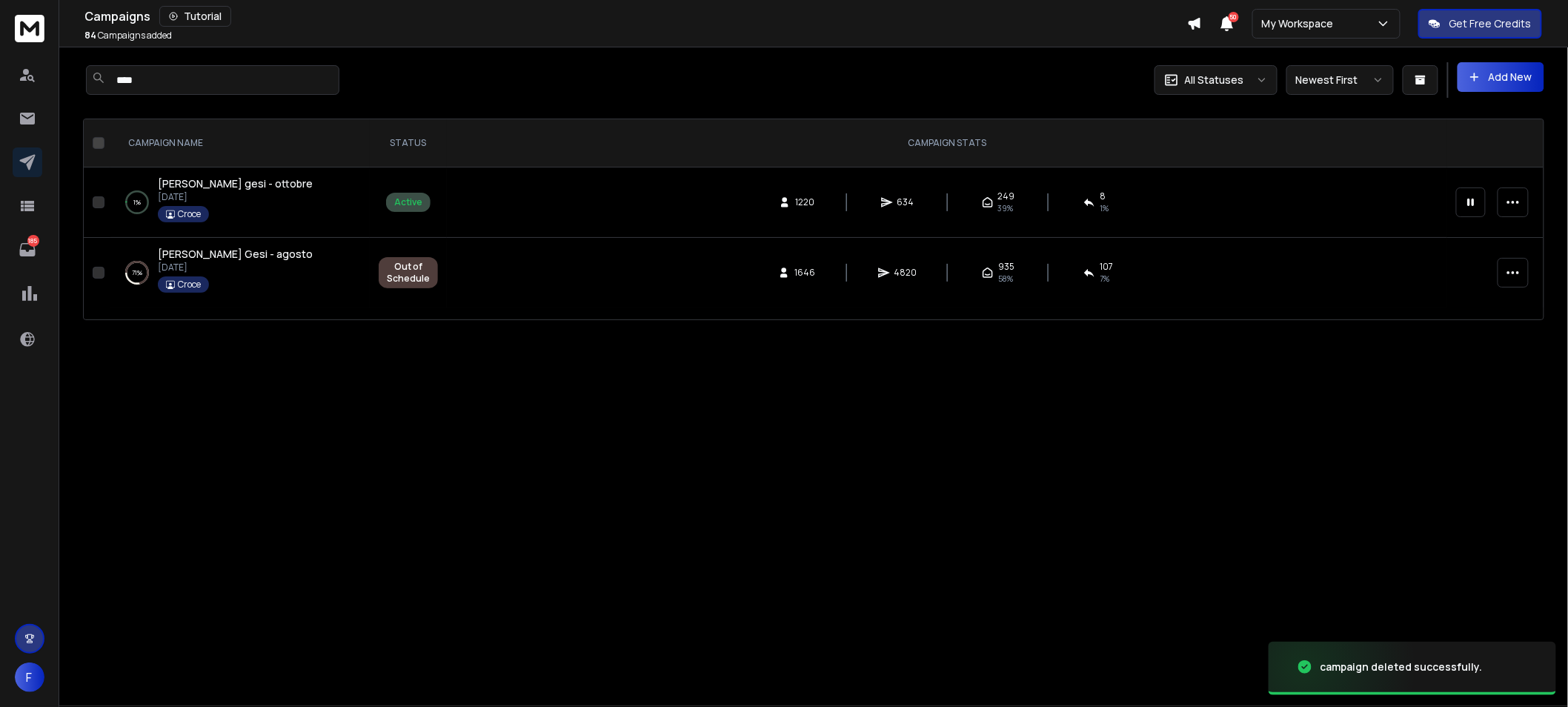
click at [254, 80] on input "****" at bounding box center [212, 79] width 253 height 29
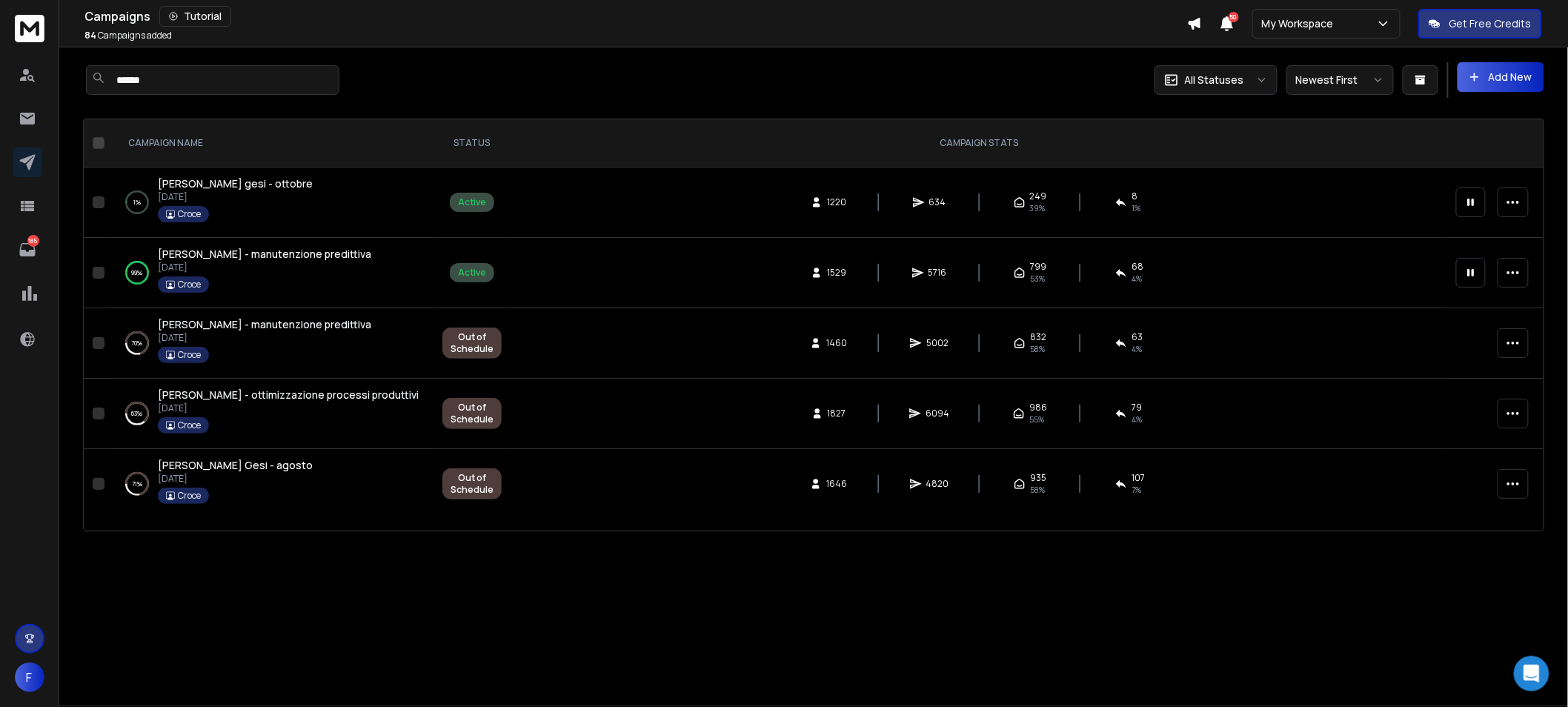
type input "******"
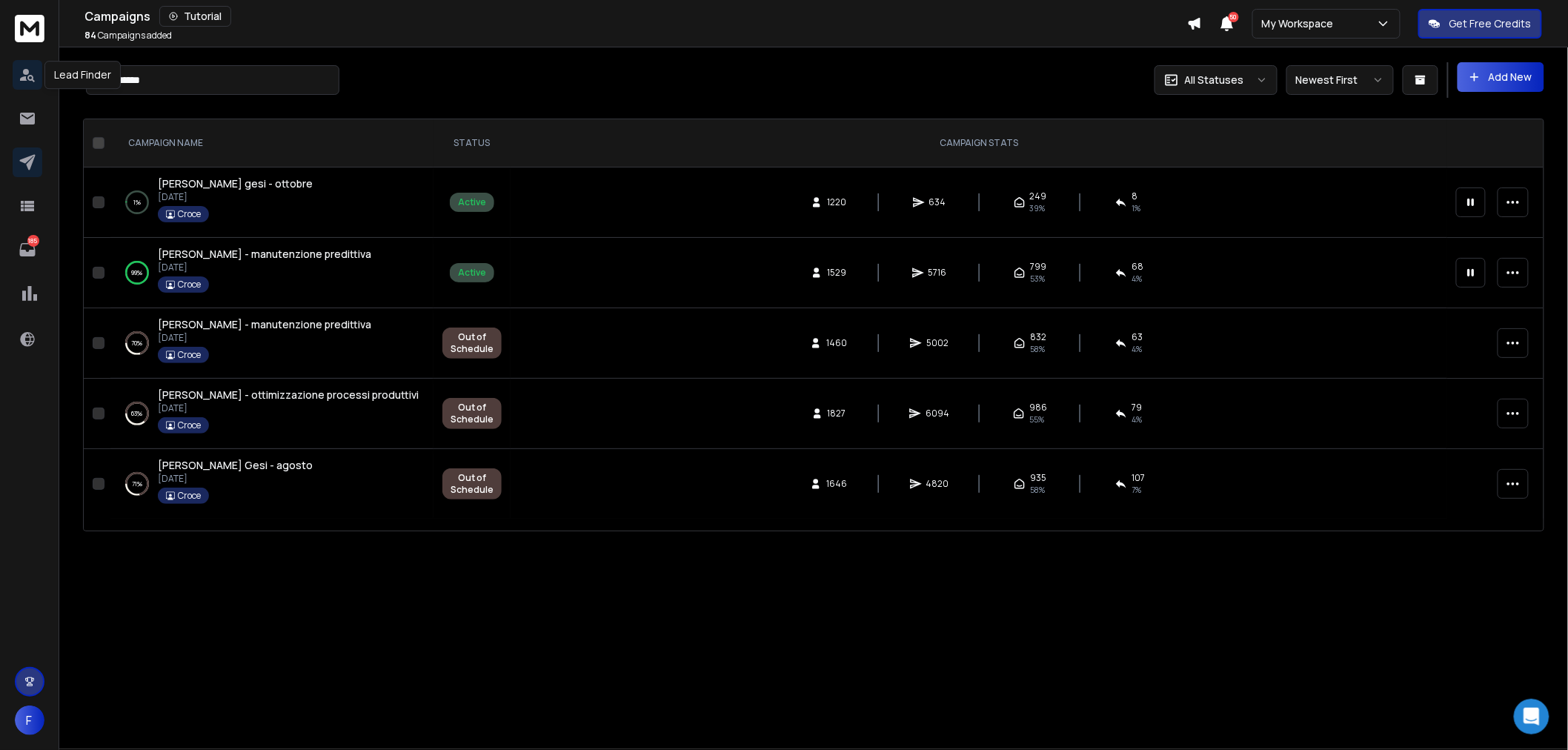
click at [35, 74] on icon at bounding box center [28, 75] width 18 height 18
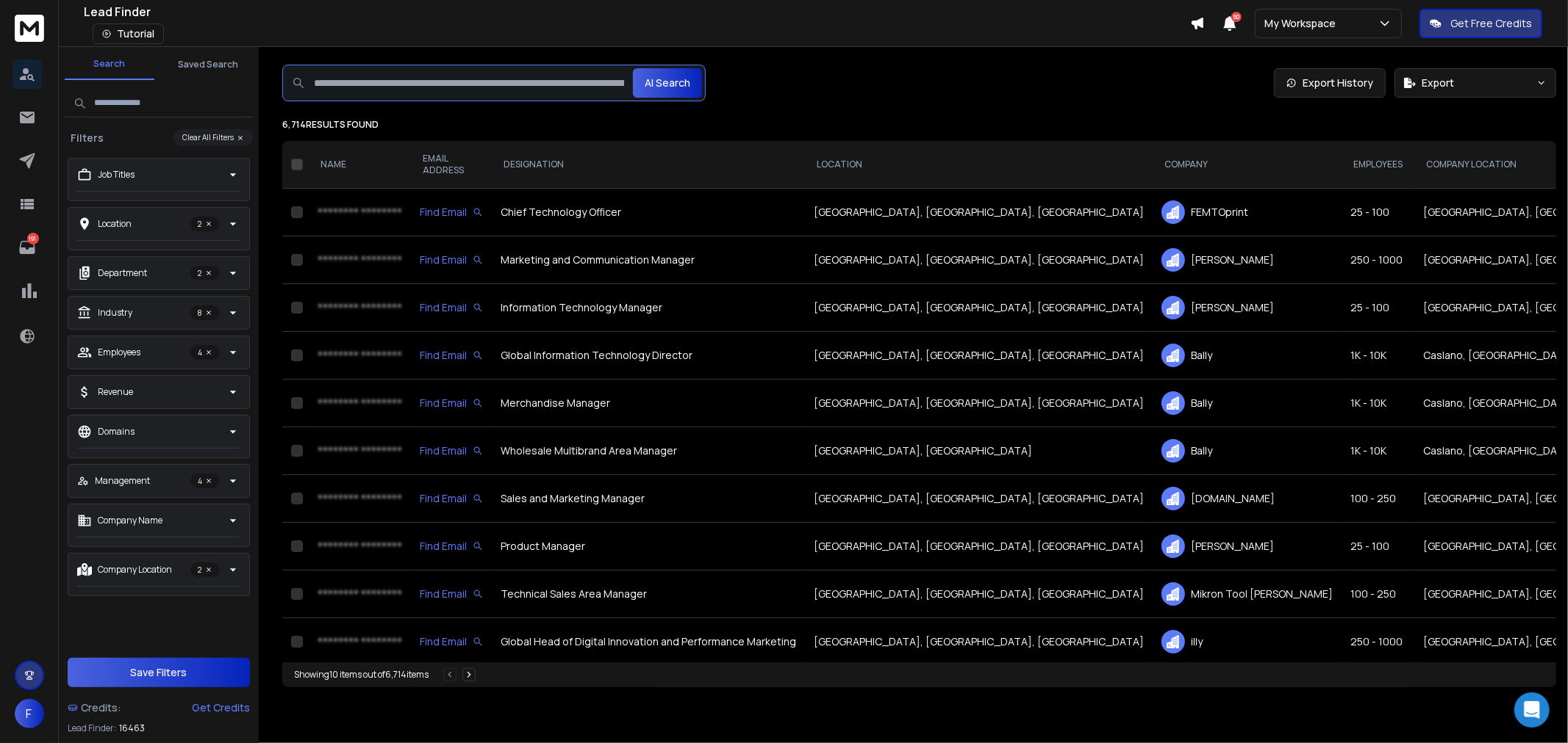
click at [140, 313] on div "Industry 8" at bounding box center [159, 313] width 163 height 15
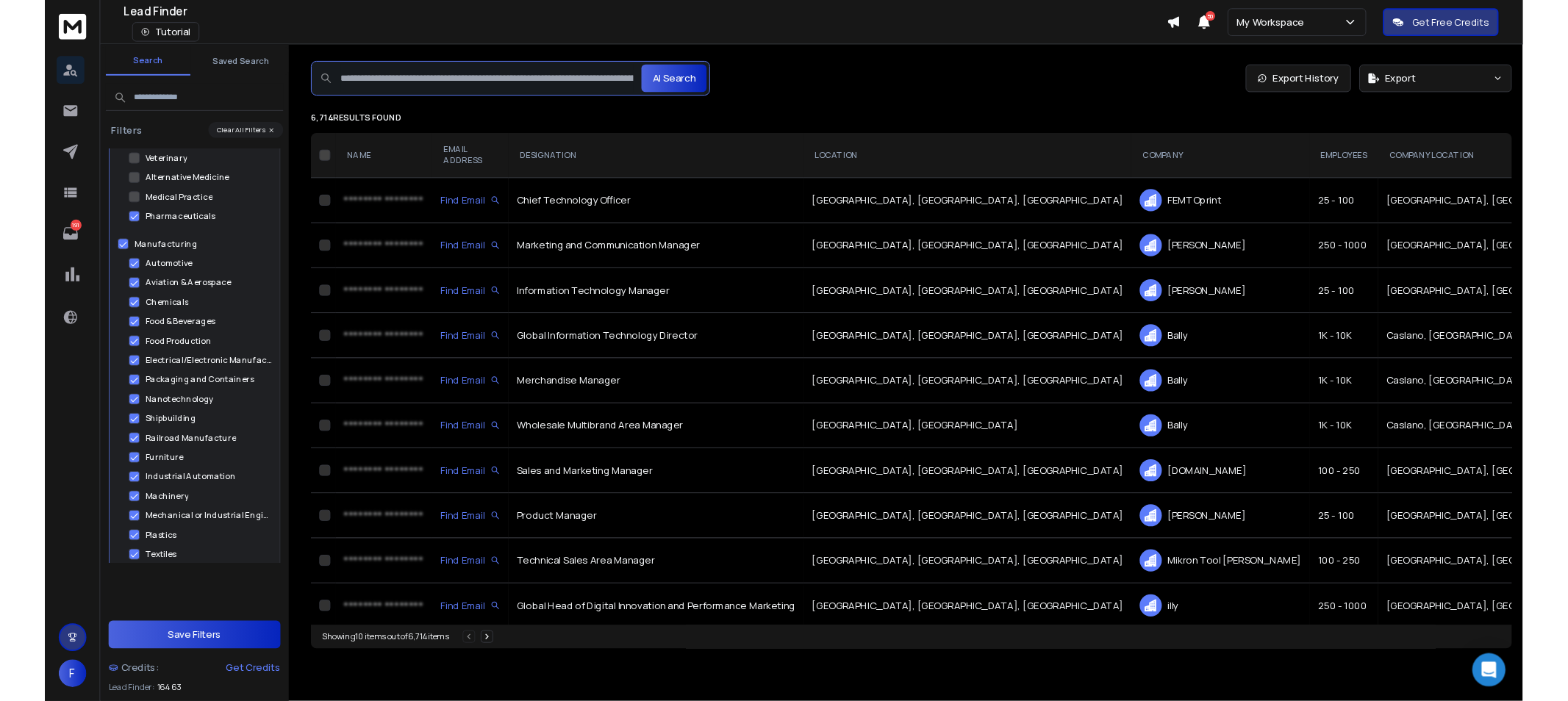
scroll to position [734, 0]
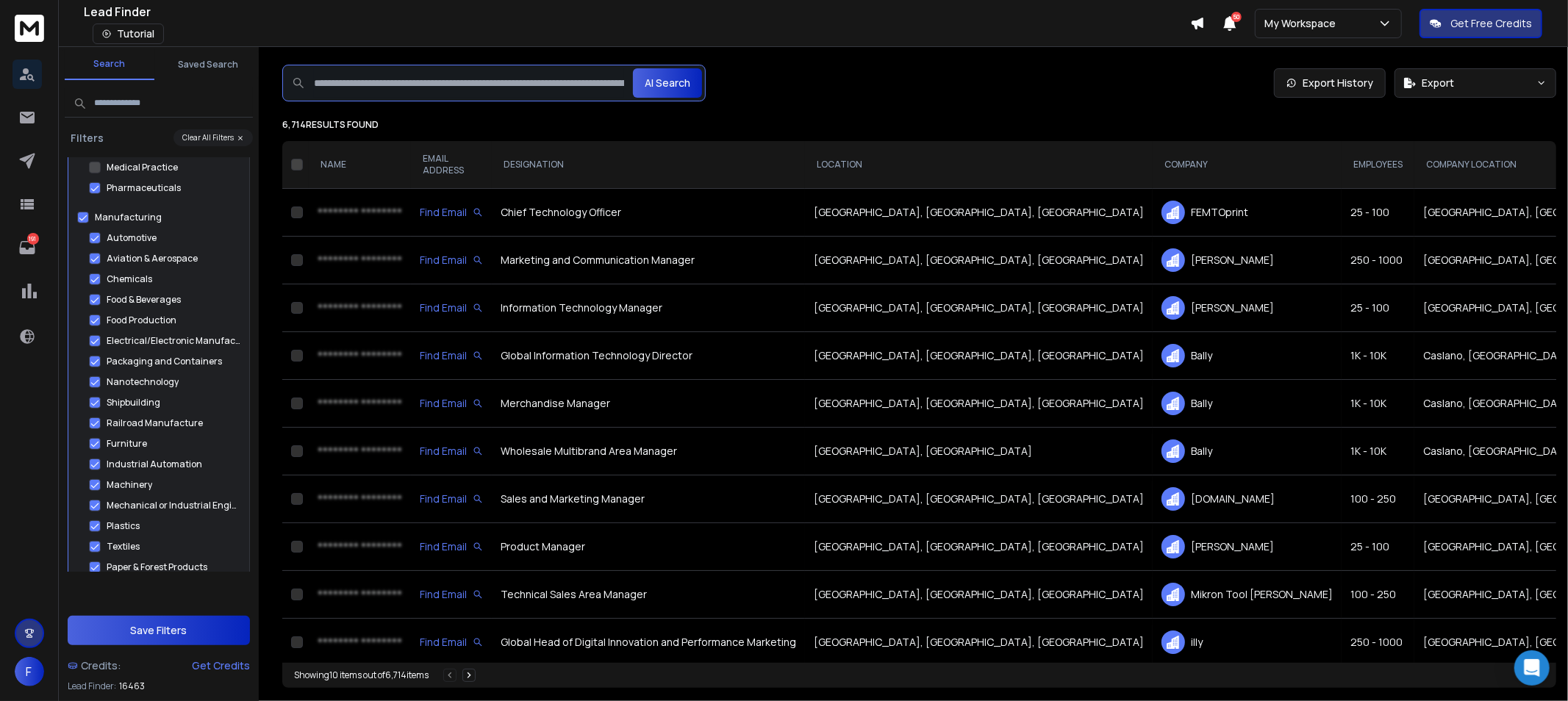
click at [133, 188] on label "Pharmaceuticals" at bounding box center [144, 188] width 74 height 11
click at [100, 188] on button "Pharmaceuticals" at bounding box center [94, 188] width 11 height 11
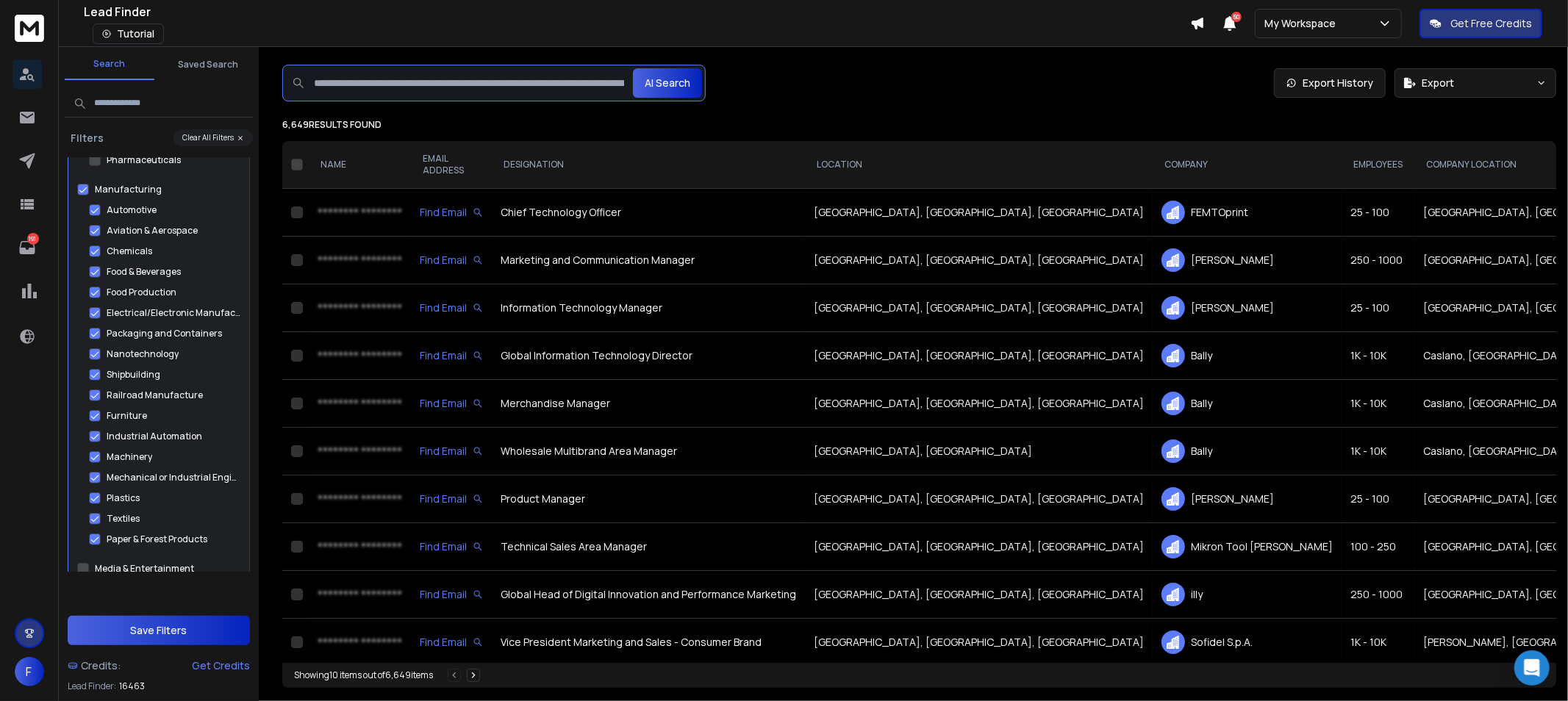
scroll to position [816, 0]
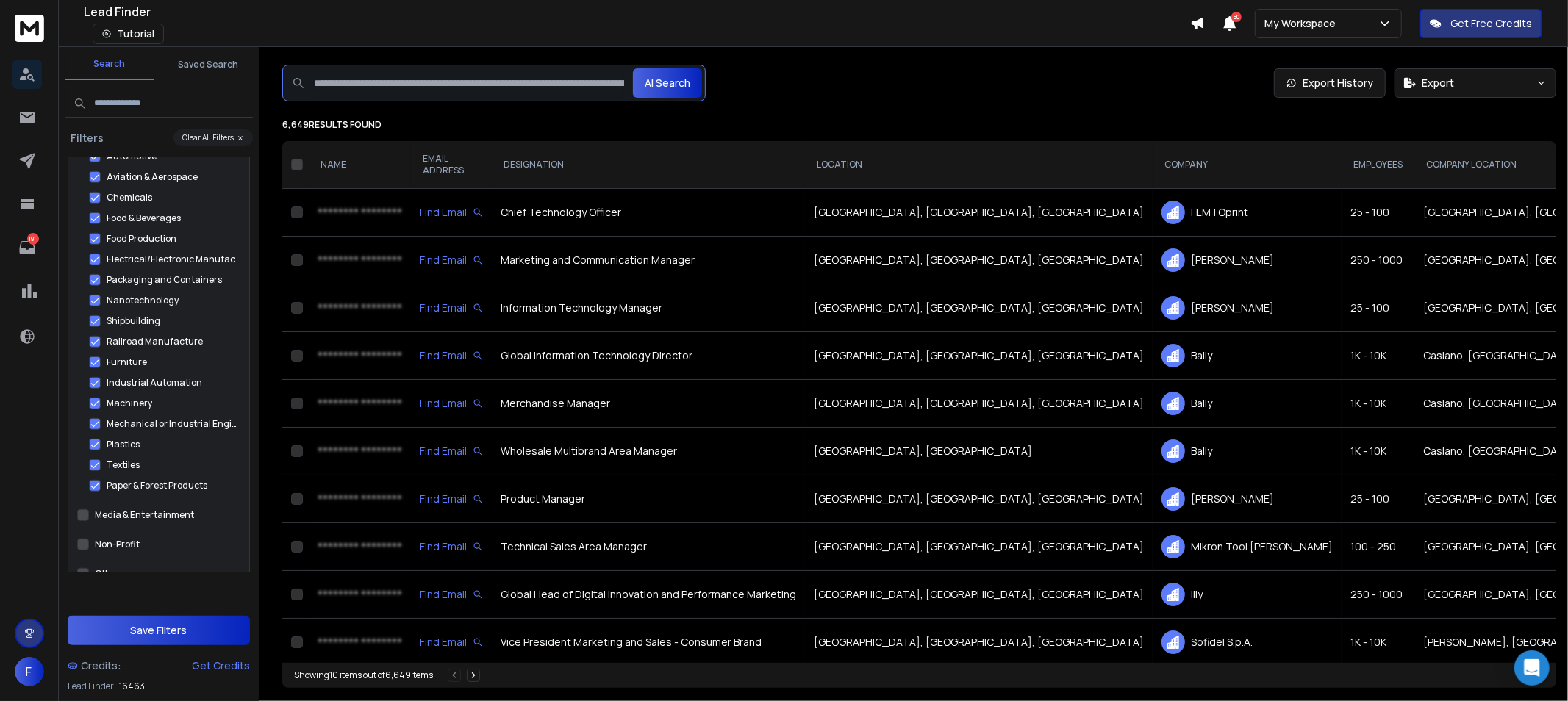
click at [162, 428] on label "Mechanical or Industrial Engineering" at bounding box center [174, 424] width 134 height 11
click at [100, 428] on Engineering "Mechanical or Industrial Engineering" at bounding box center [94, 424] width 11 height 11
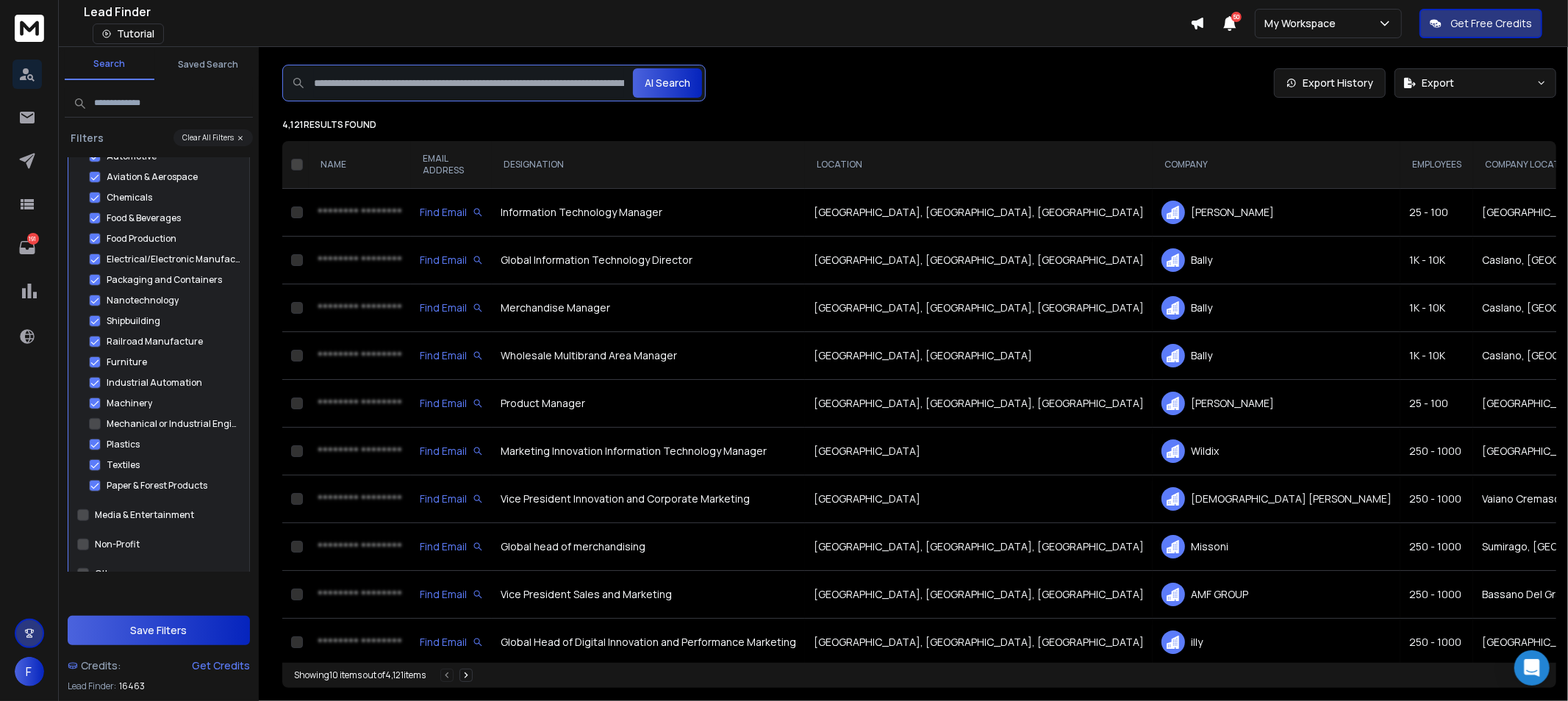
click at [112, 402] on label "Machinery" at bounding box center [129, 402] width 46 height 11
click at [100, 402] on button "Machinery" at bounding box center [94, 402] width 11 height 11
click at [115, 378] on label "Industrial Automation" at bounding box center [154, 382] width 95 height 11
click at [100, 378] on Automation "Industrial Automation" at bounding box center [94, 382] width 11 height 11
click at [121, 323] on label "Shipbuilding" at bounding box center [133, 321] width 54 height 11
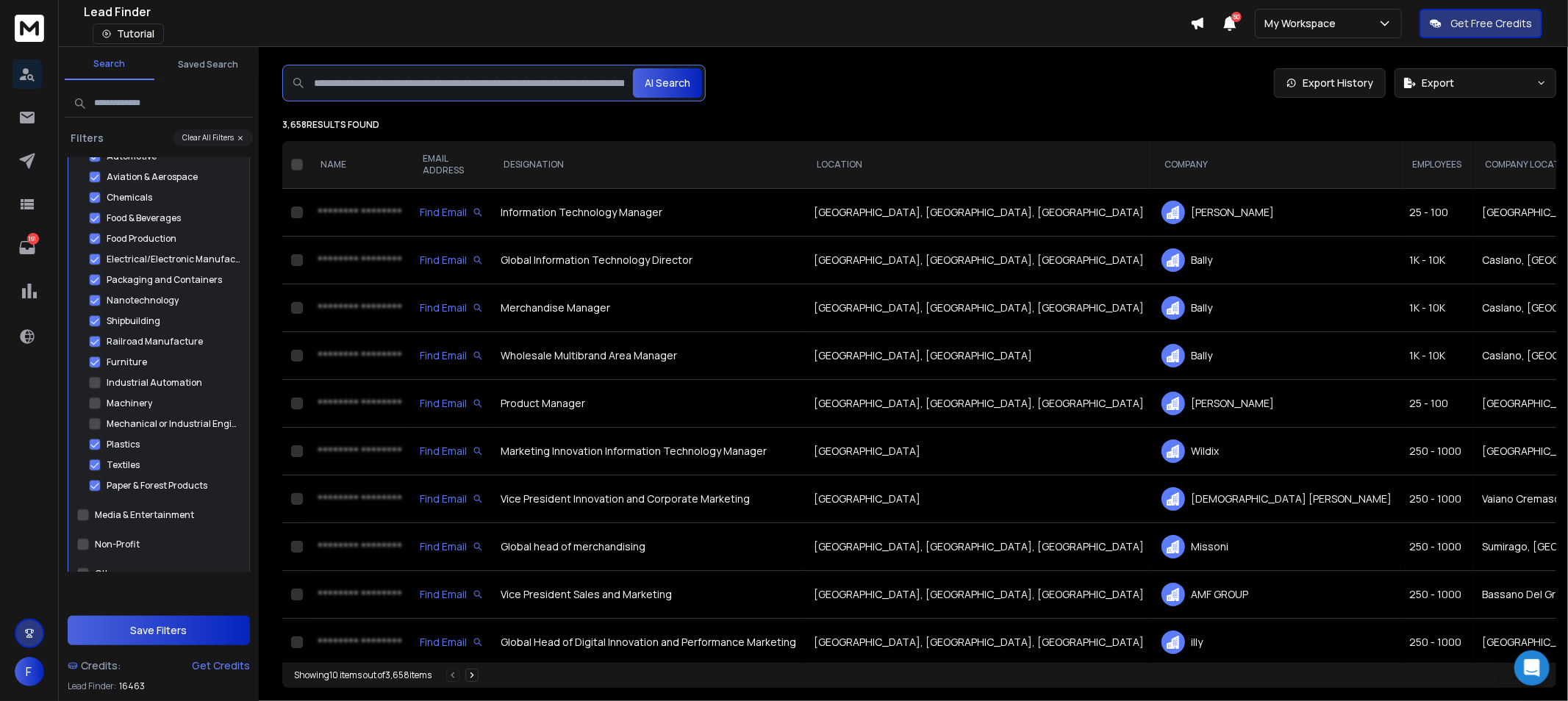
click at [100, 323] on button "Shipbuilding" at bounding box center [94, 321] width 11 height 11
click at [129, 306] on label "Nanotechnology" at bounding box center [143, 300] width 72 height 11
click at [100, 306] on button "Nanotechnology" at bounding box center [94, 300] width 11 height 11
click at [295, 166] on button "Select this Page" at bounding box center [296, 164] width 11 height 11
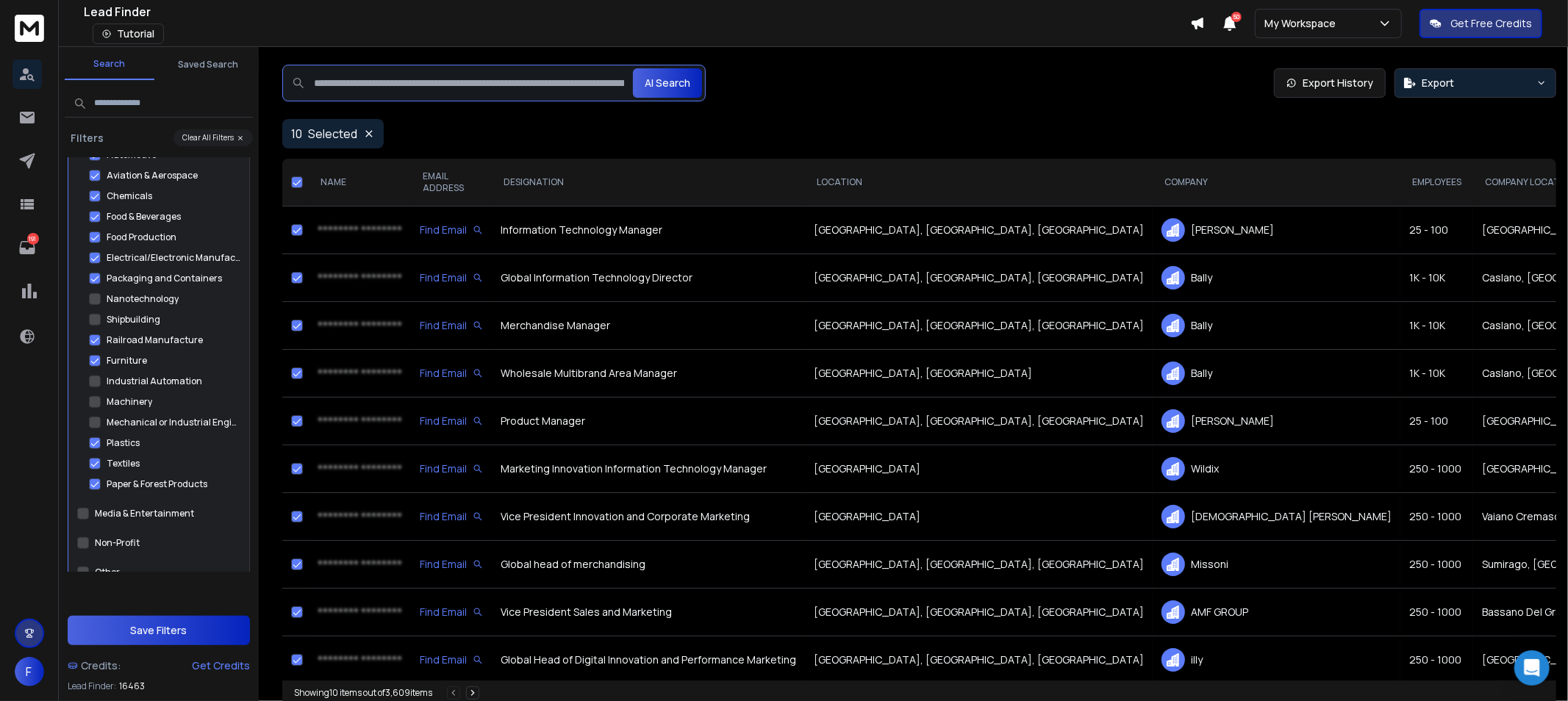
click at [1535, 82] on button "Export" at bounding box center [1476, 83] width 162 height 29
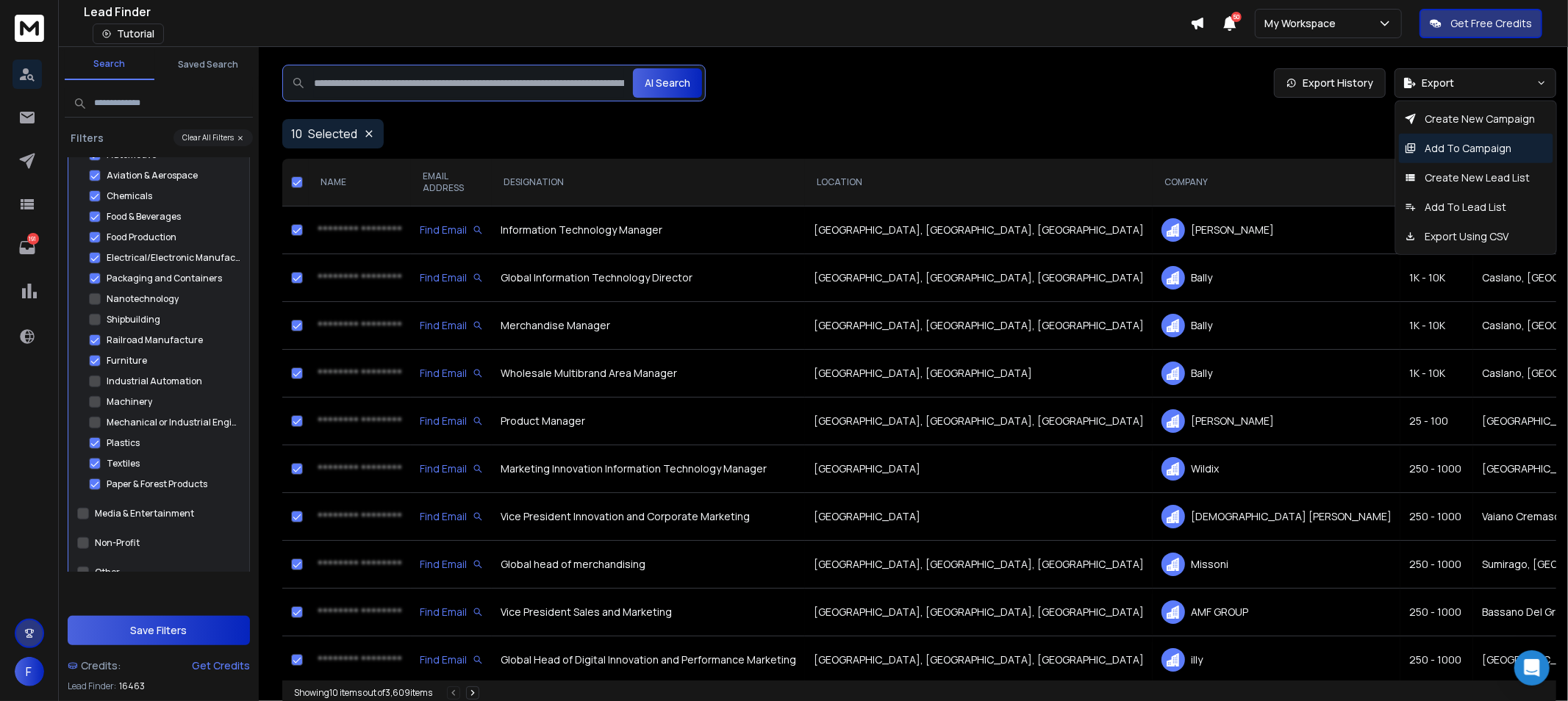
click at [890, 16] on div "Lead Finder" at bounding box center [637, 11] width 1106 height 18
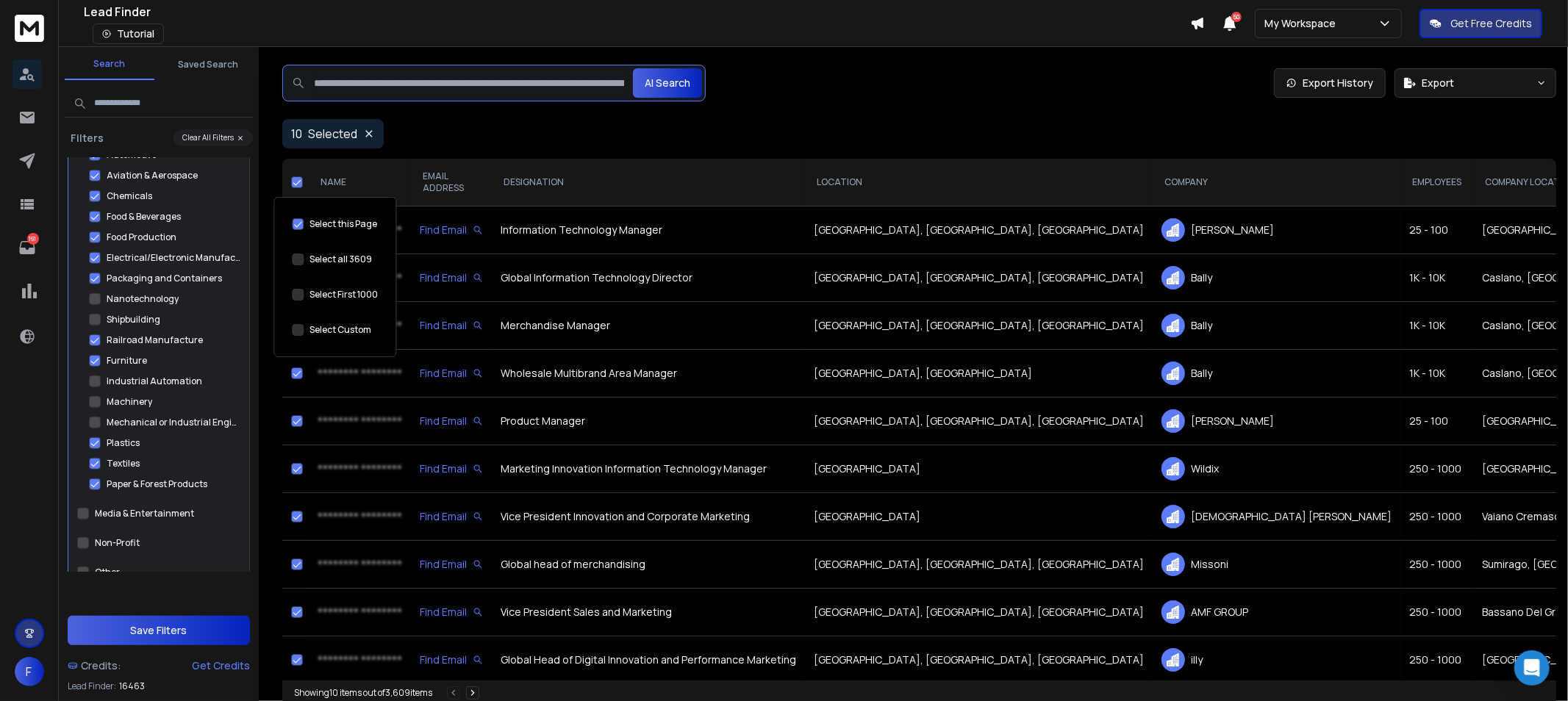
click at [297, 181] on button "Select this Page" at bounding box center [296, 181] width 11 height 11
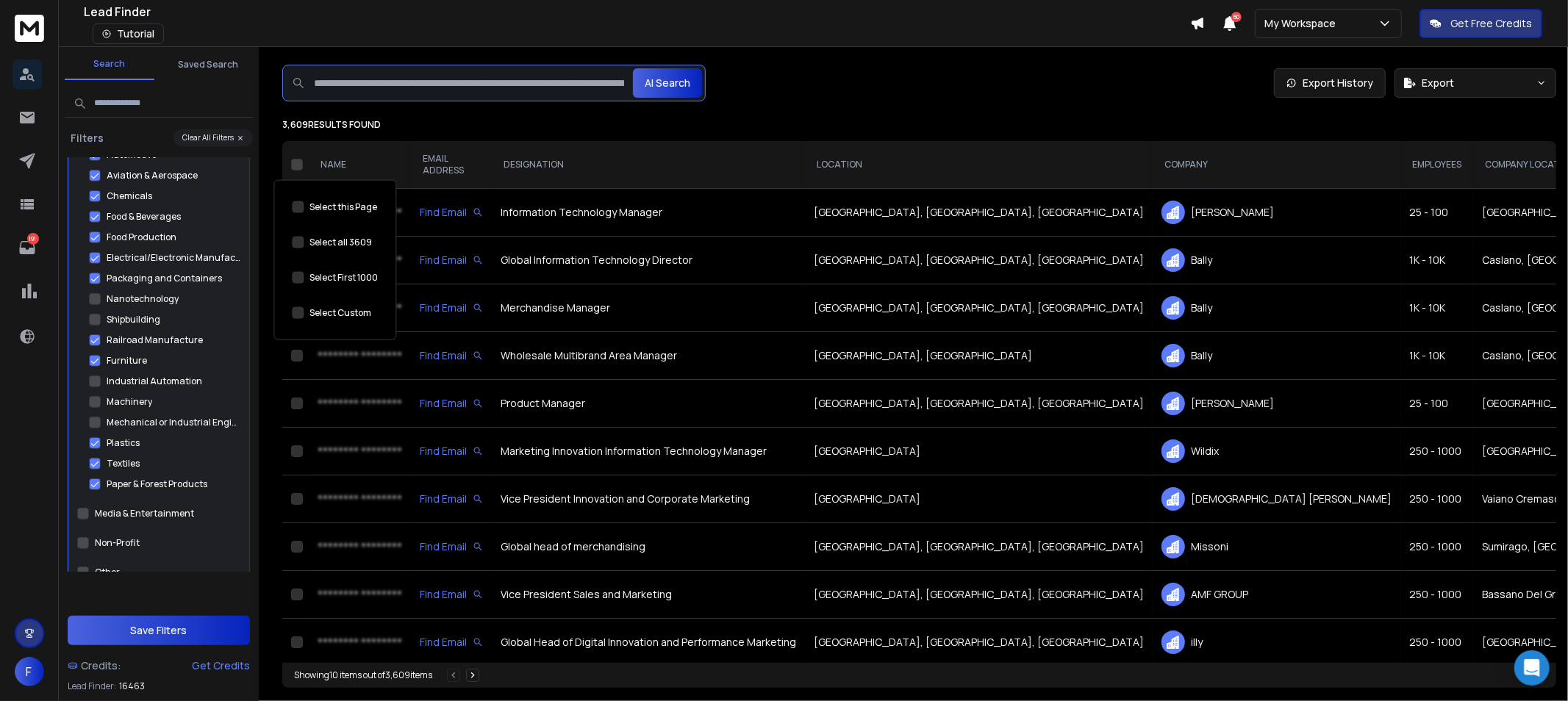
click at [295, 166] on button "Select this Page" at bounding box center [296, 164] width 11 height 11
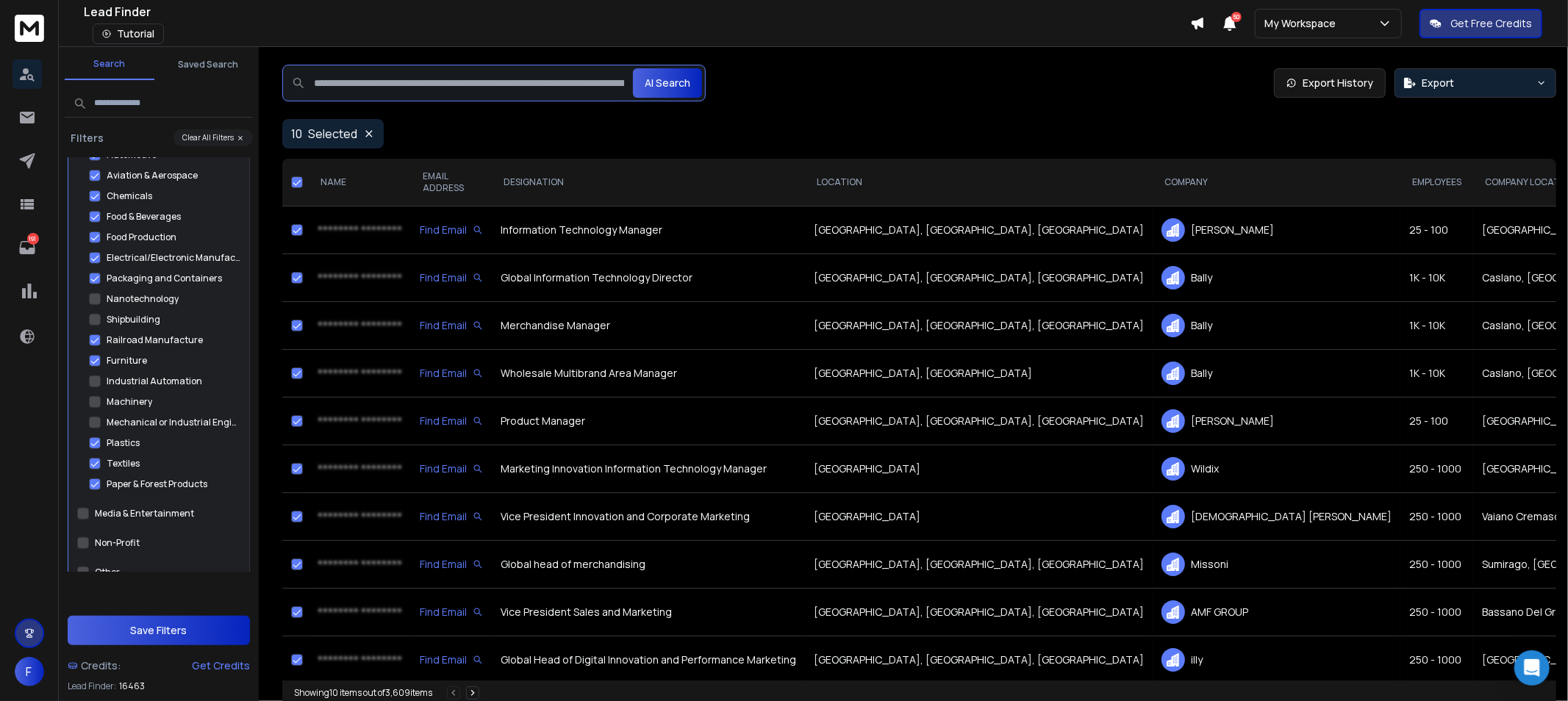
click at [1453, 81] on span "Export" at bounding box center [1438, 83] width 33 height 15
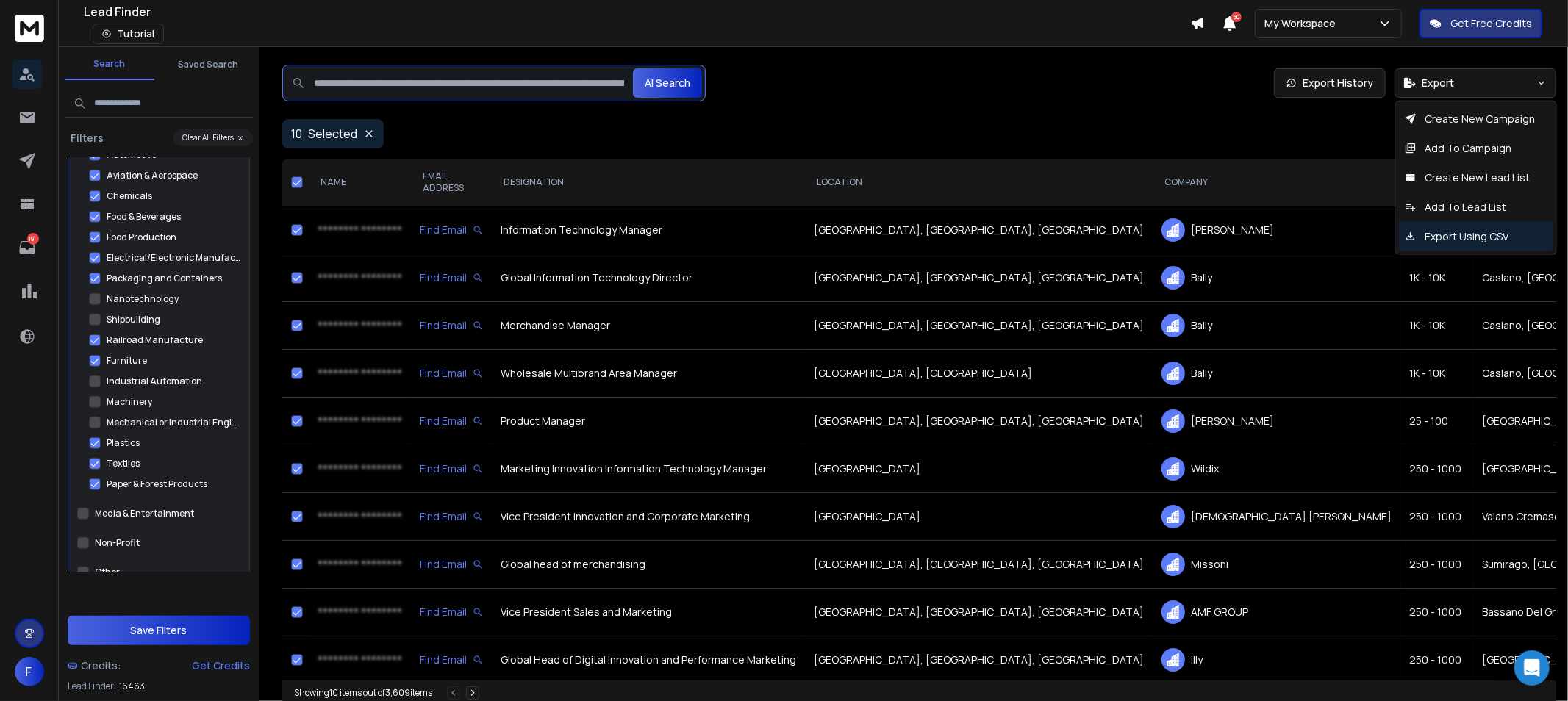
click at [377, 130] on div "10 Selected" at bounding box center [332, 133] width 101 height 29
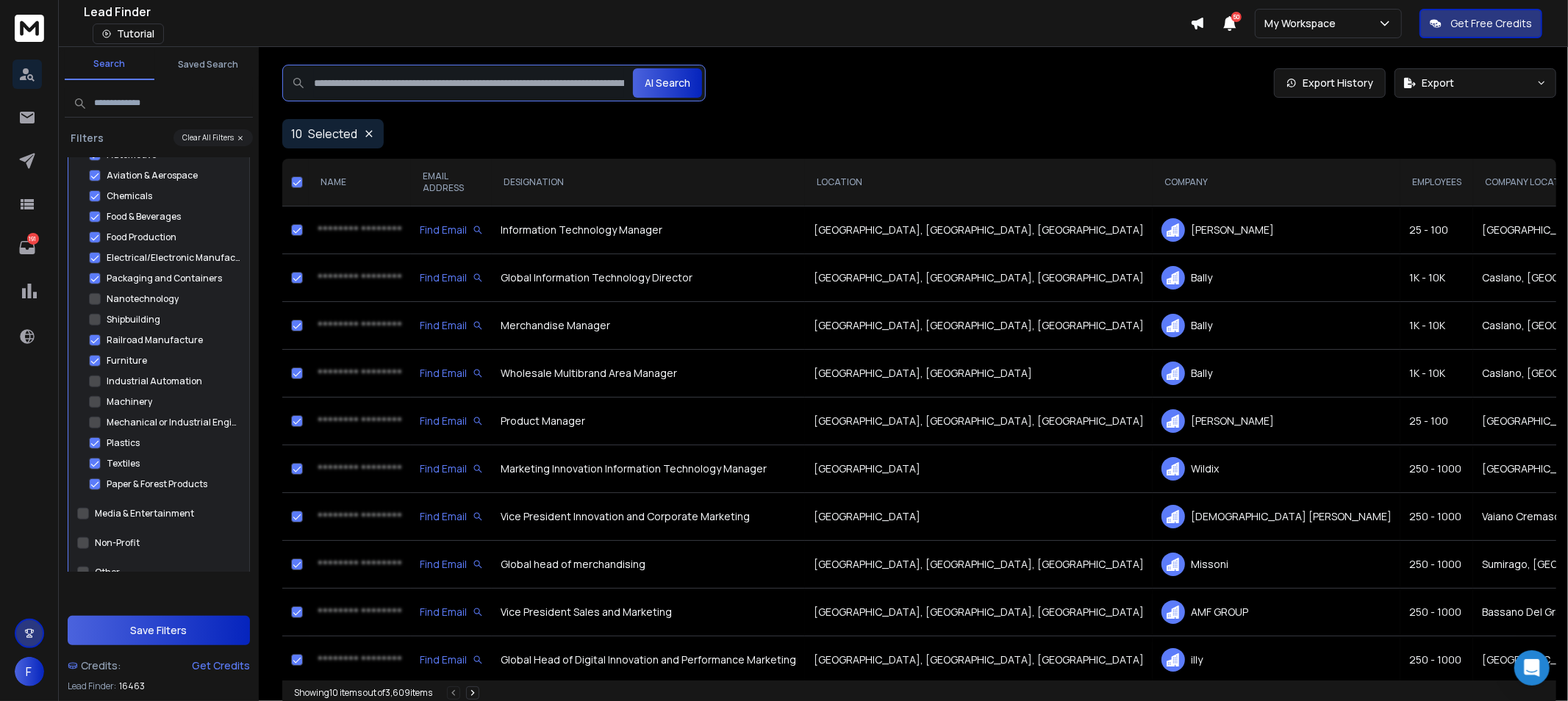
click at [370, 132] on icon at bounding box center [369, 134] width 7 height 7
